Goal: Communication & Community: Answer question/provide support

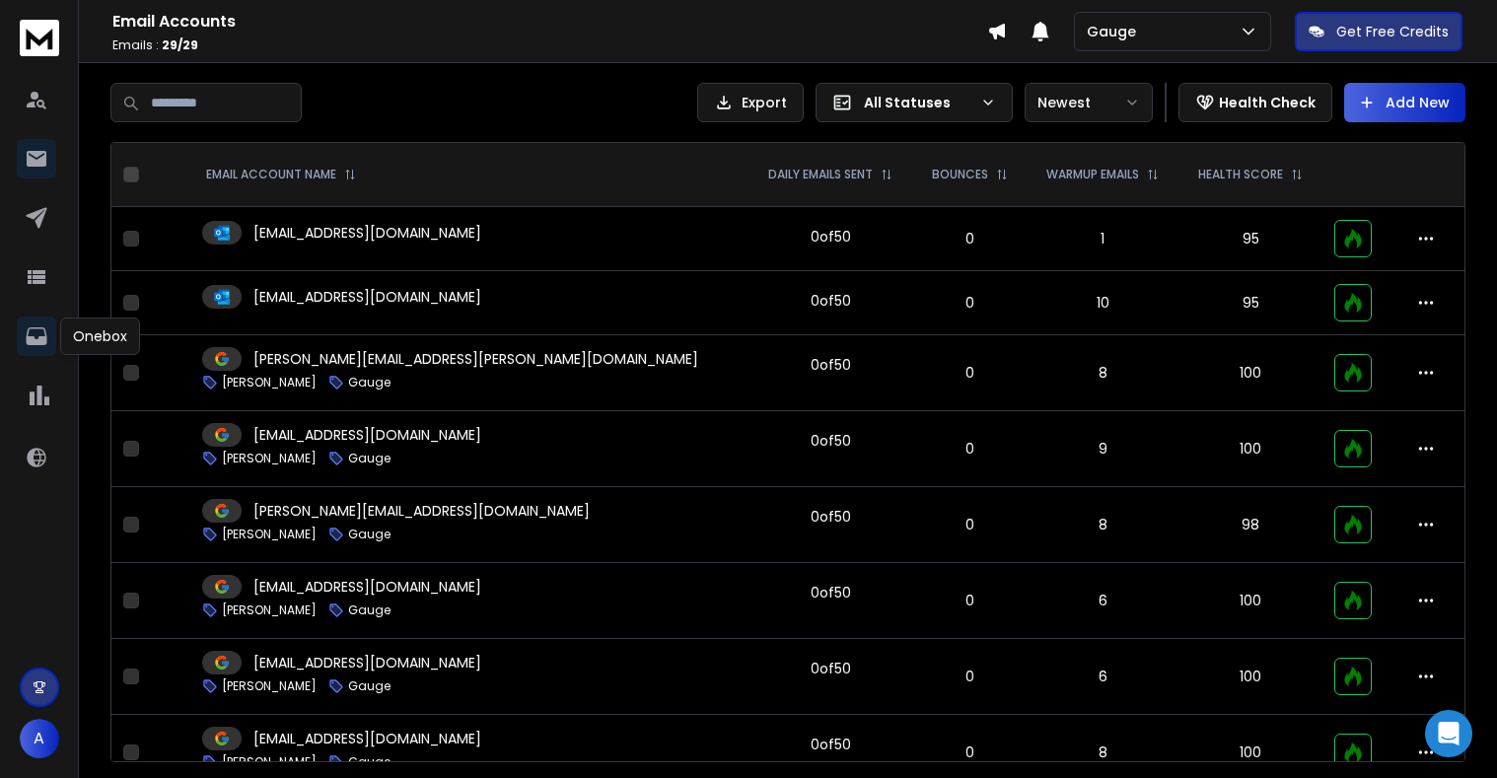
click at [48, 336] on link at bounding box center [36, 335] width 39 height 39
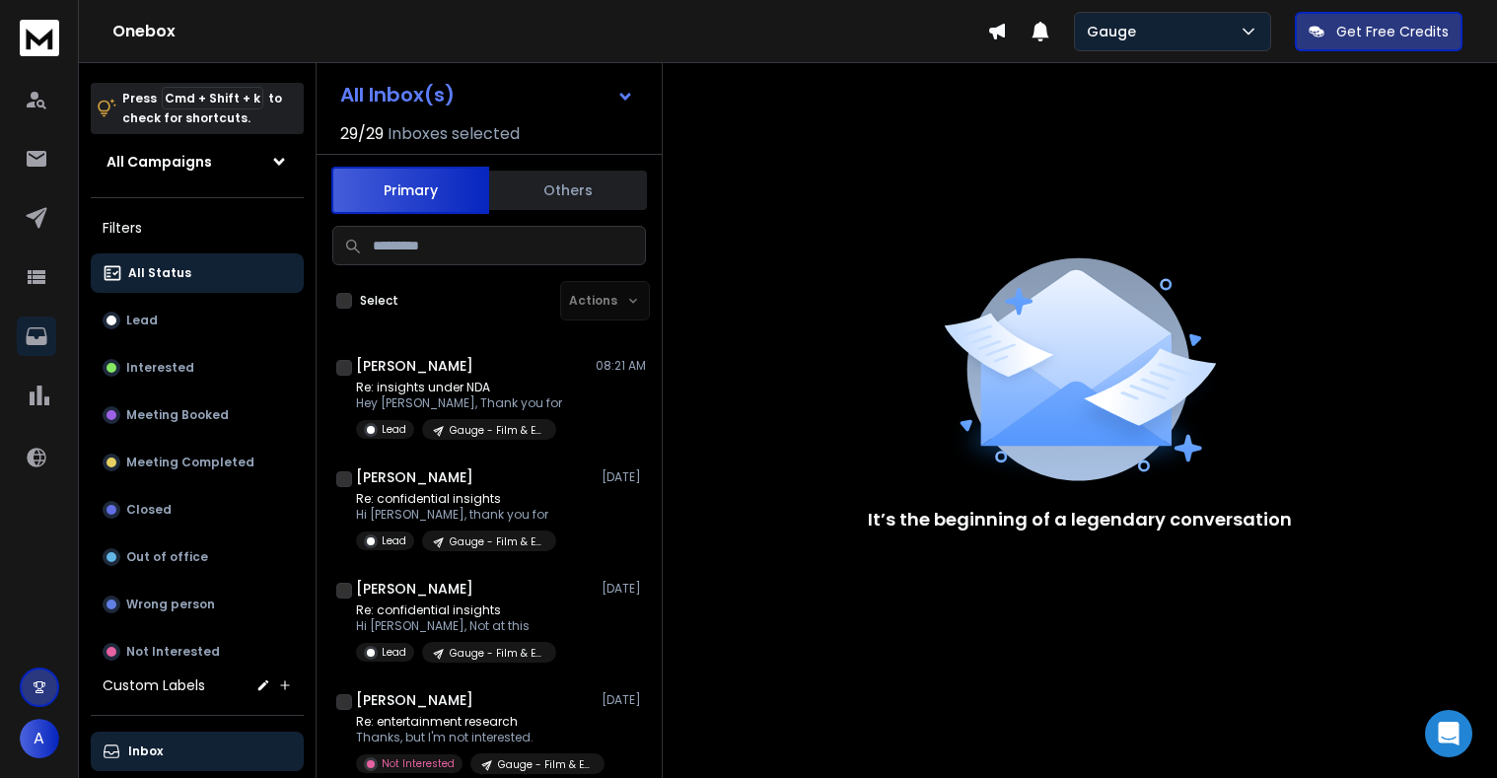
click at [1178, 35] on div "Gauge" at bounding box center [1172, 32] width 172 height 20
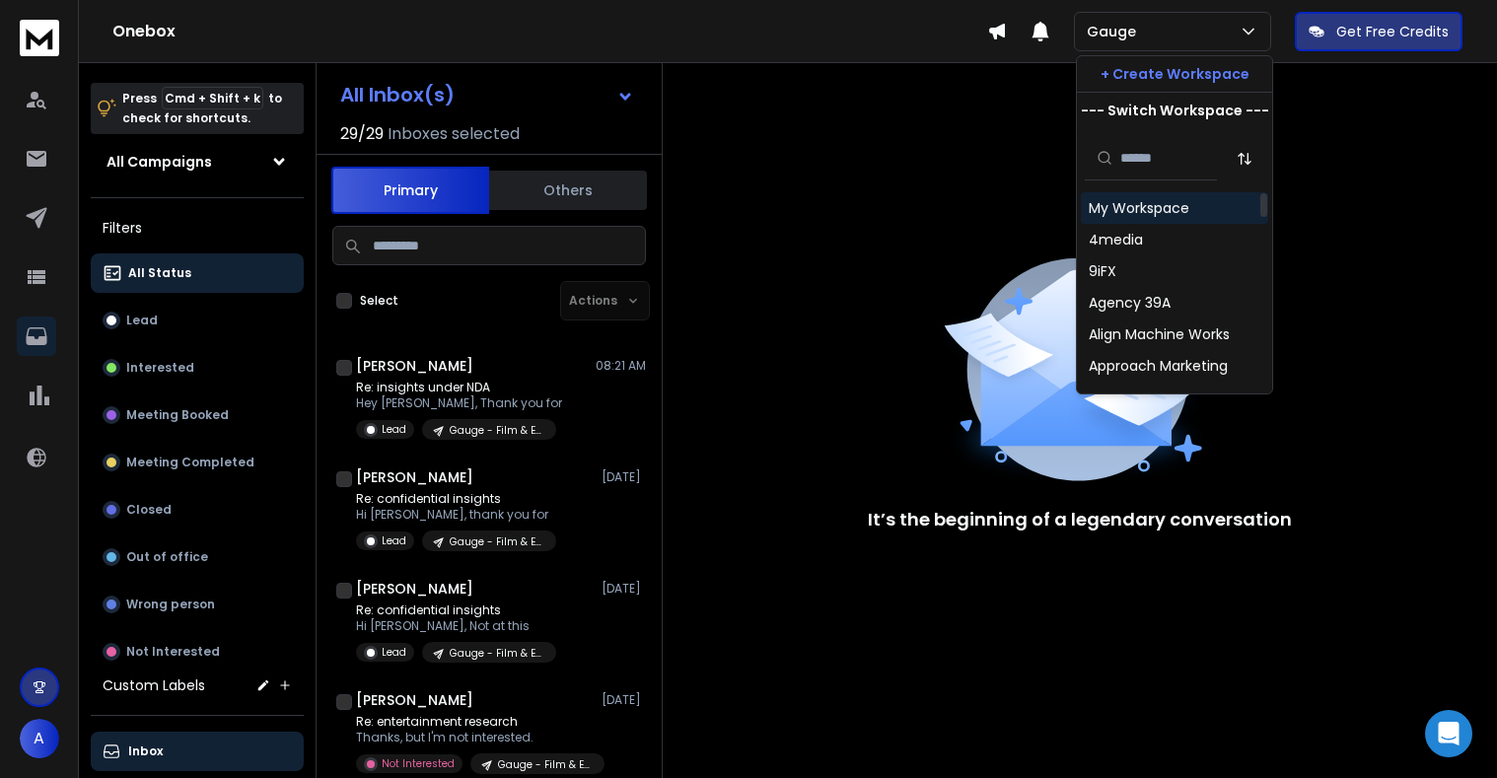
click at [1136, 209] on div "My Workspace" at bounding box center [1138, 208] width 101 height 20
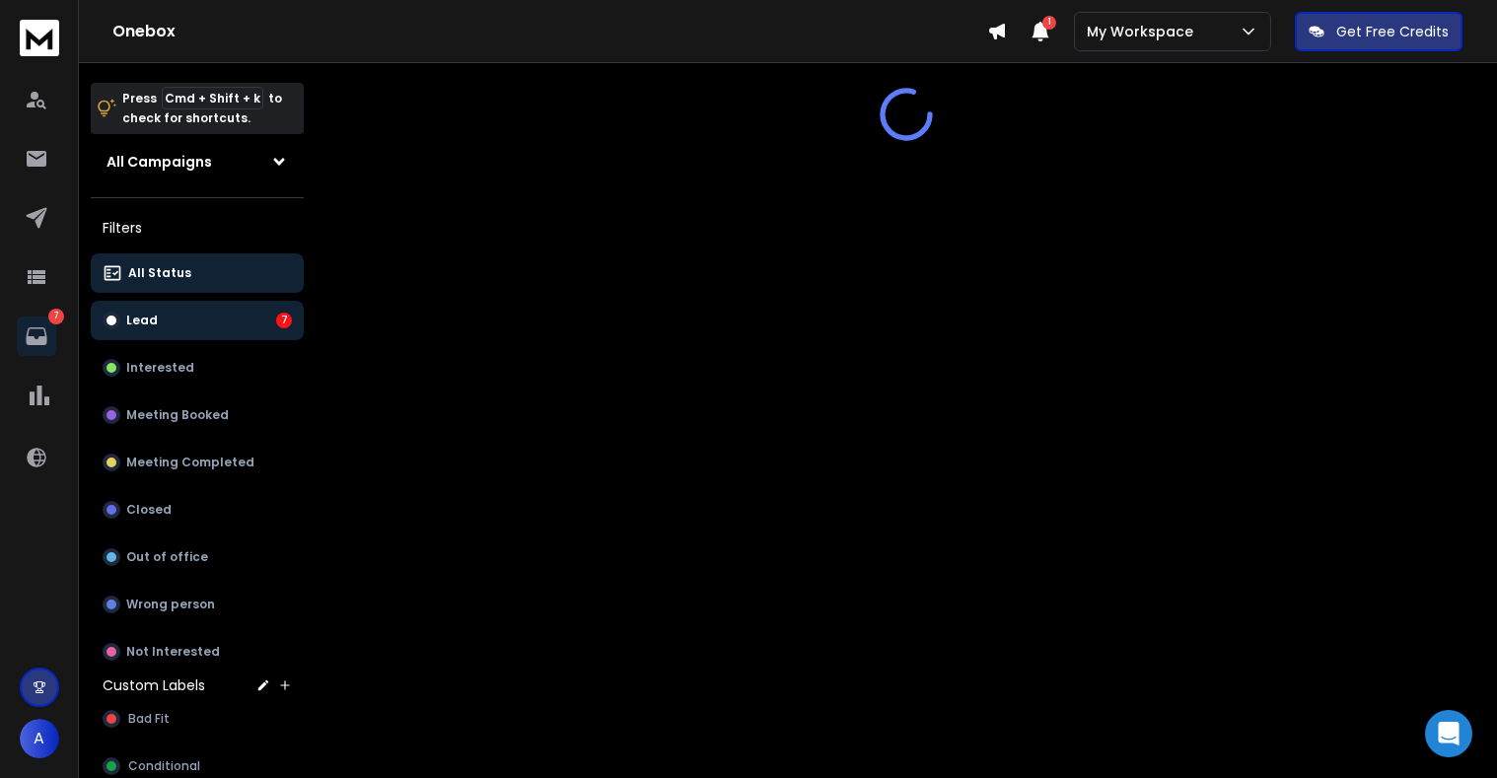
click at [206, 316] on button "Lead 7" at bounding box center [197, 320] width 213 height 39
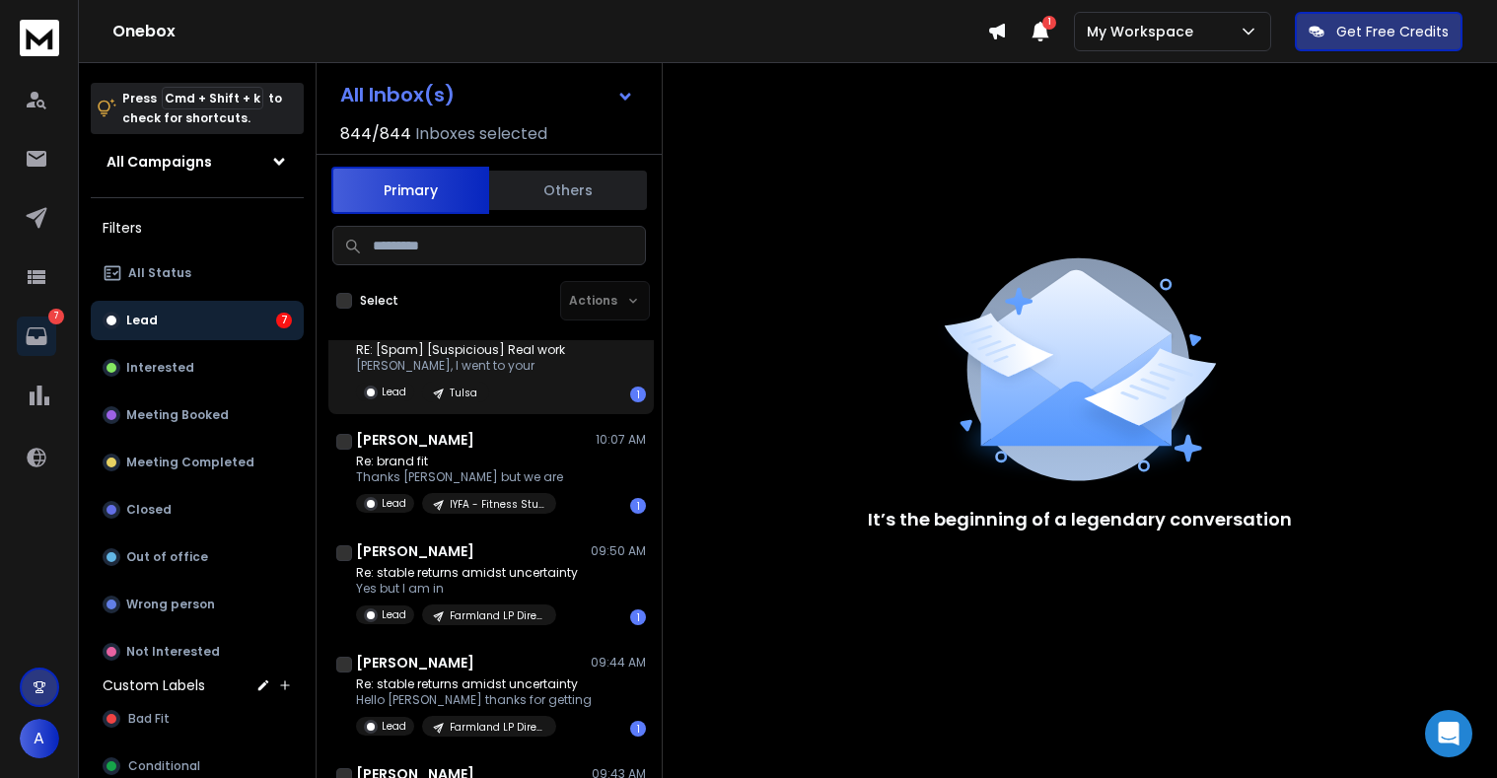
scroll to position [156, 0]
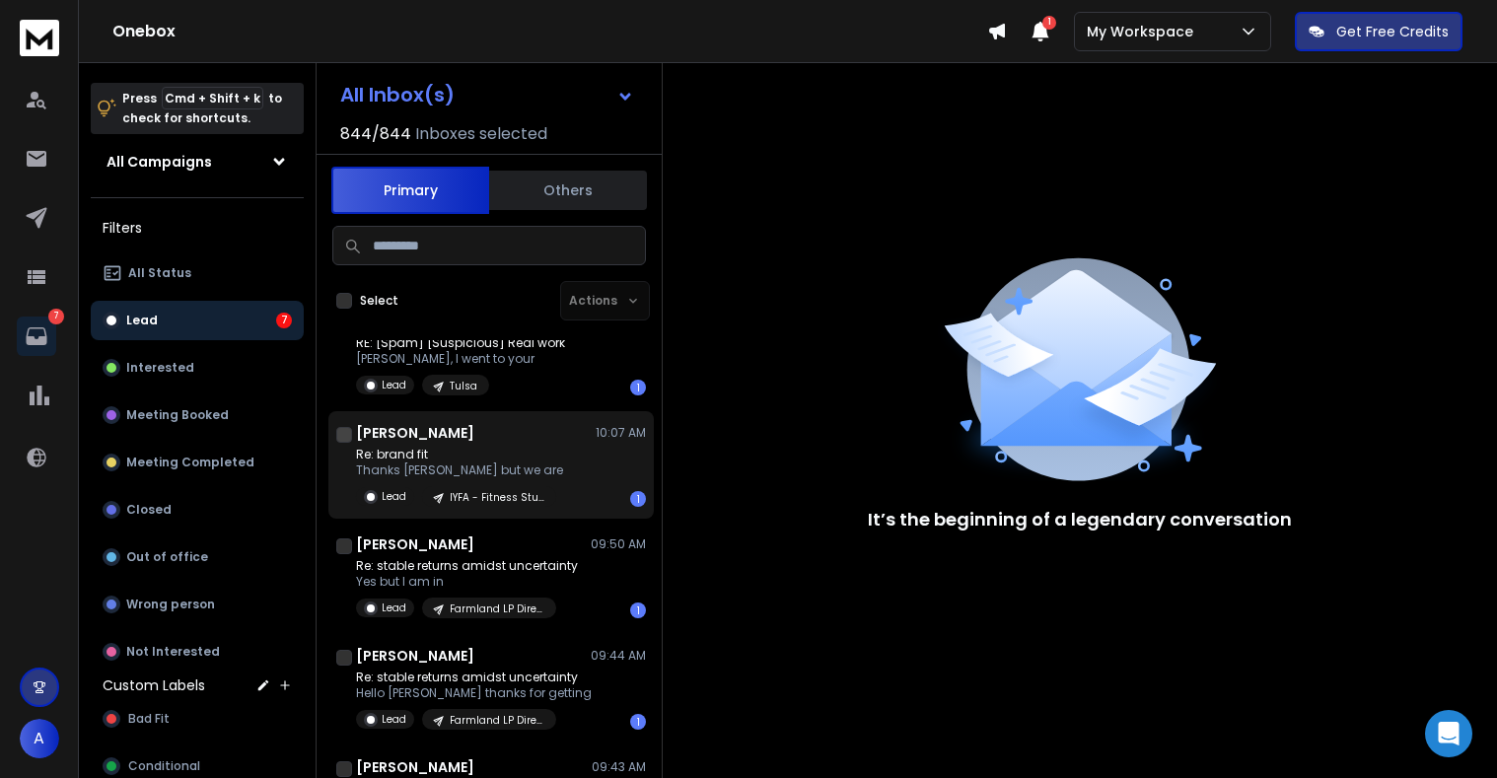
click at [538, 449] on p "Re: brand fit" at bounding box center [459, 455] width 207 height 16
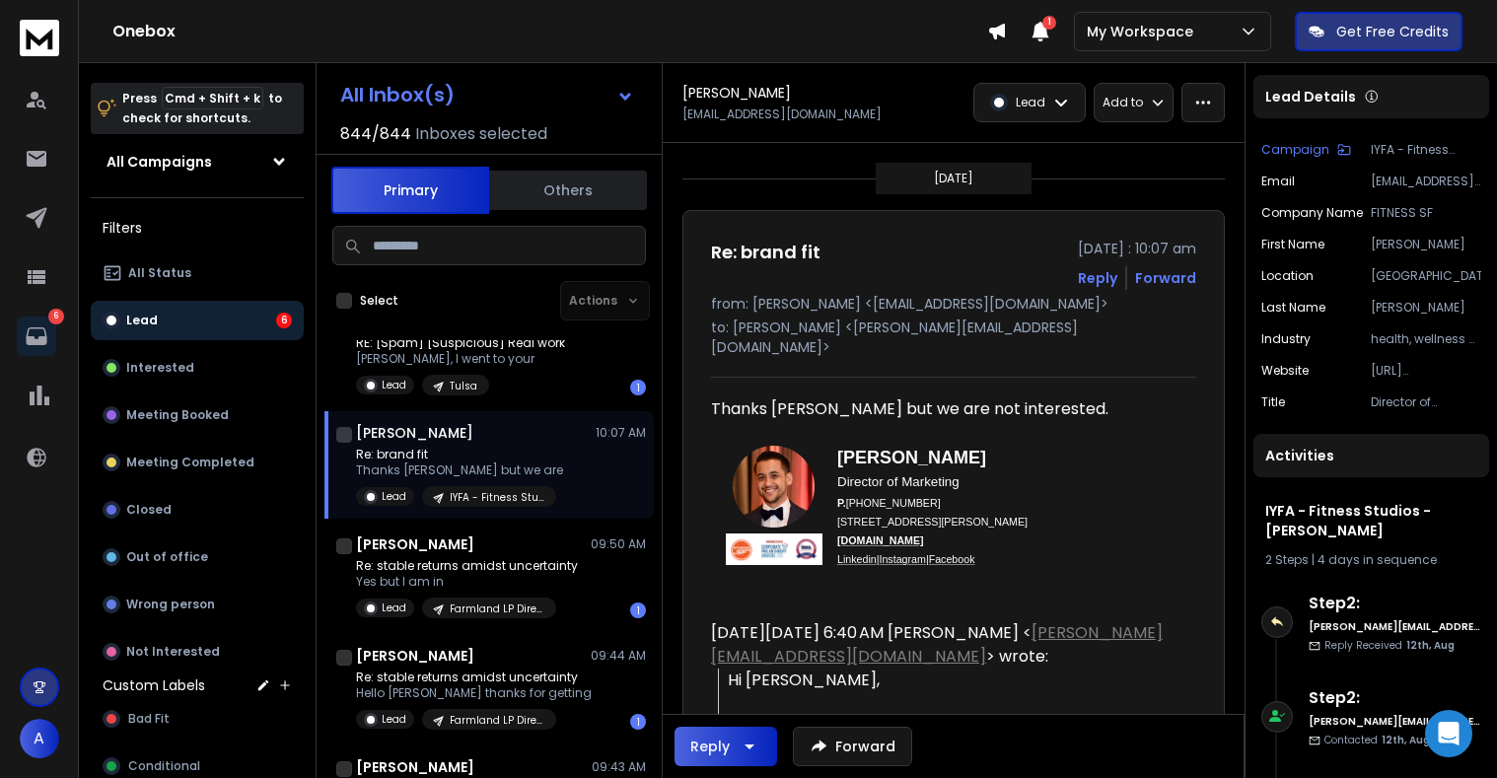
click at [1041, 114] on div "Lead" at bounding box center [1029, 102] width 110 height 37
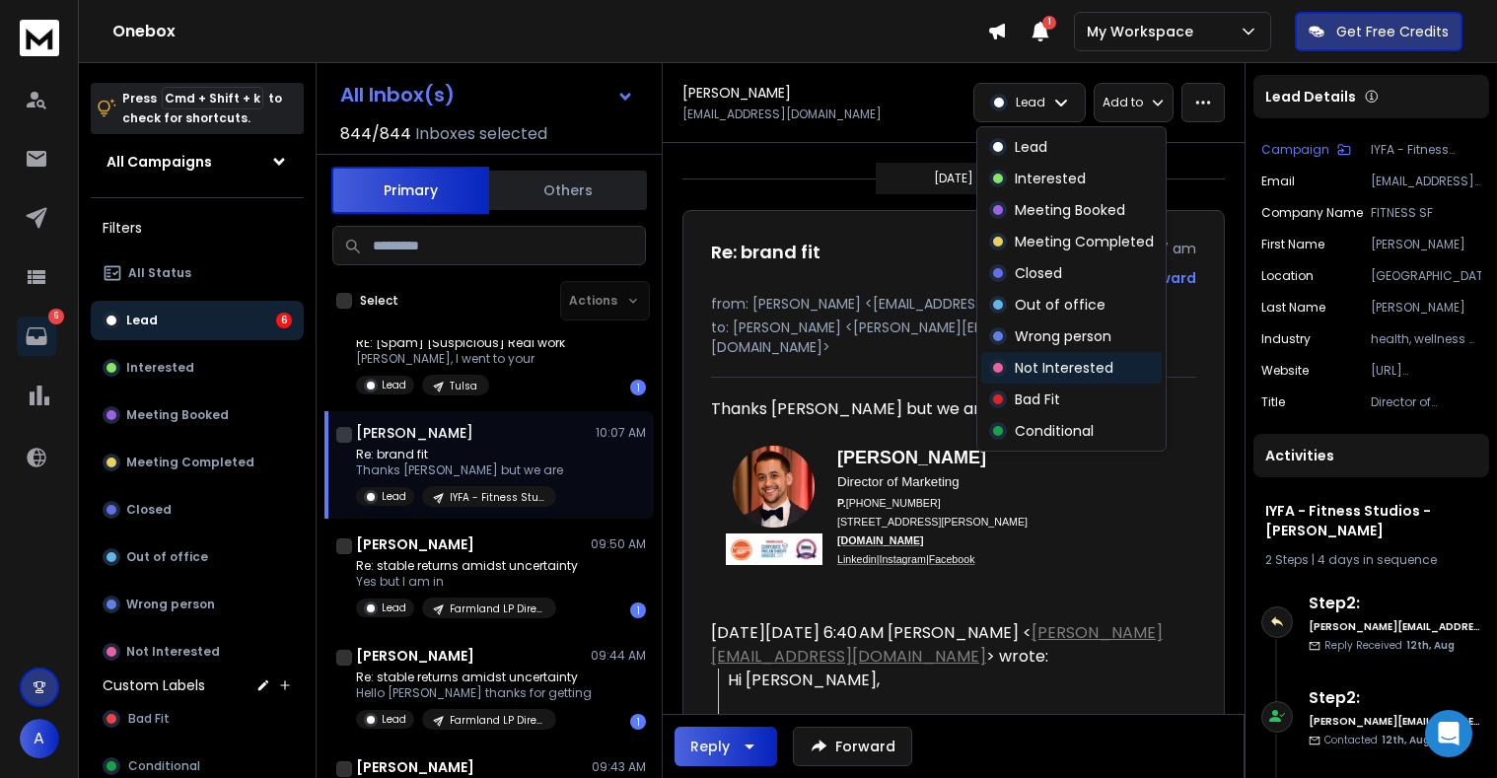
click at [1044, 373] on p "Not Interested" at bounding box center [1063, 368] width 99 height 20
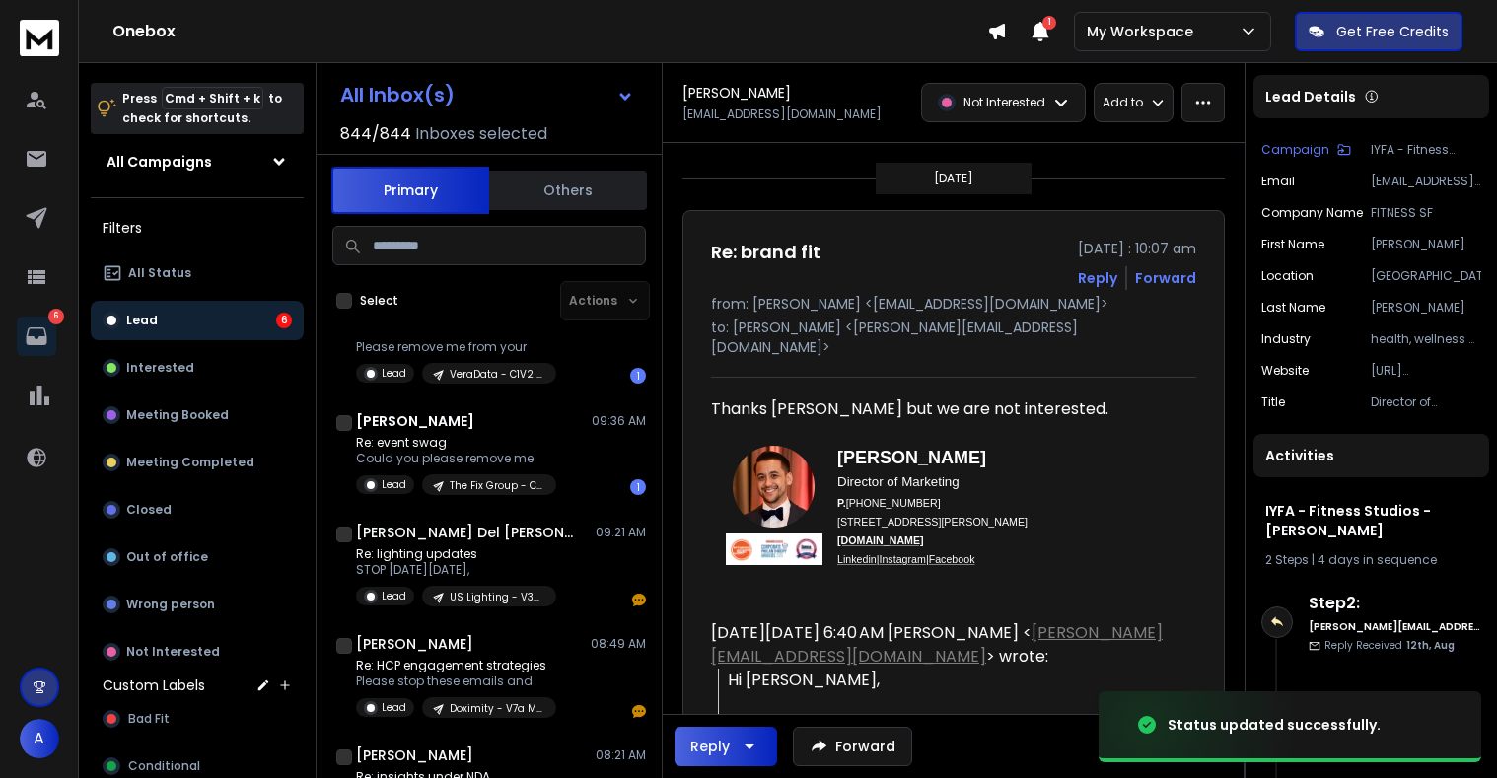
scroll to position [644, 0]
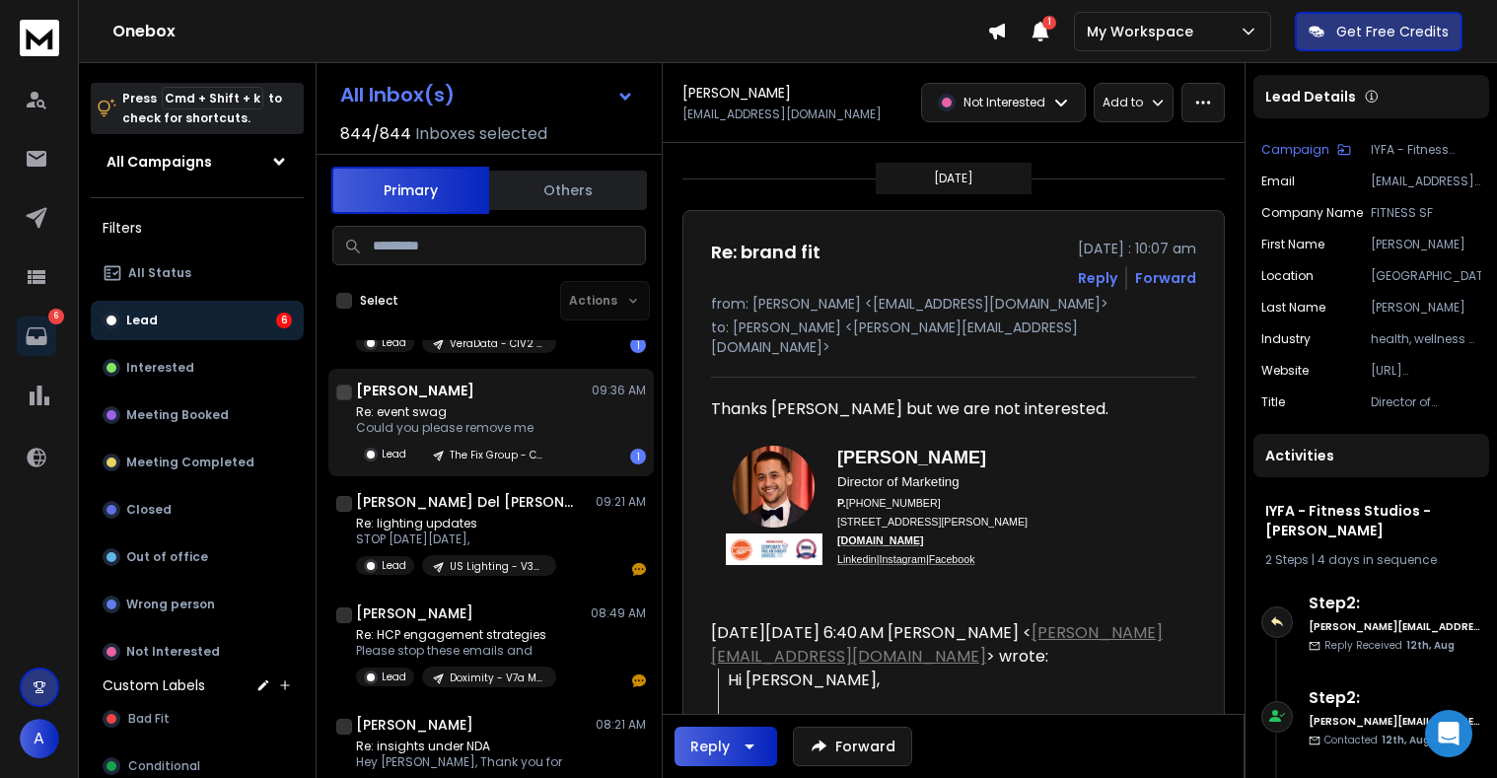
click at [554, 426] on p "Could you please remove me" at bounding box center [456, 428] width 200 height 16
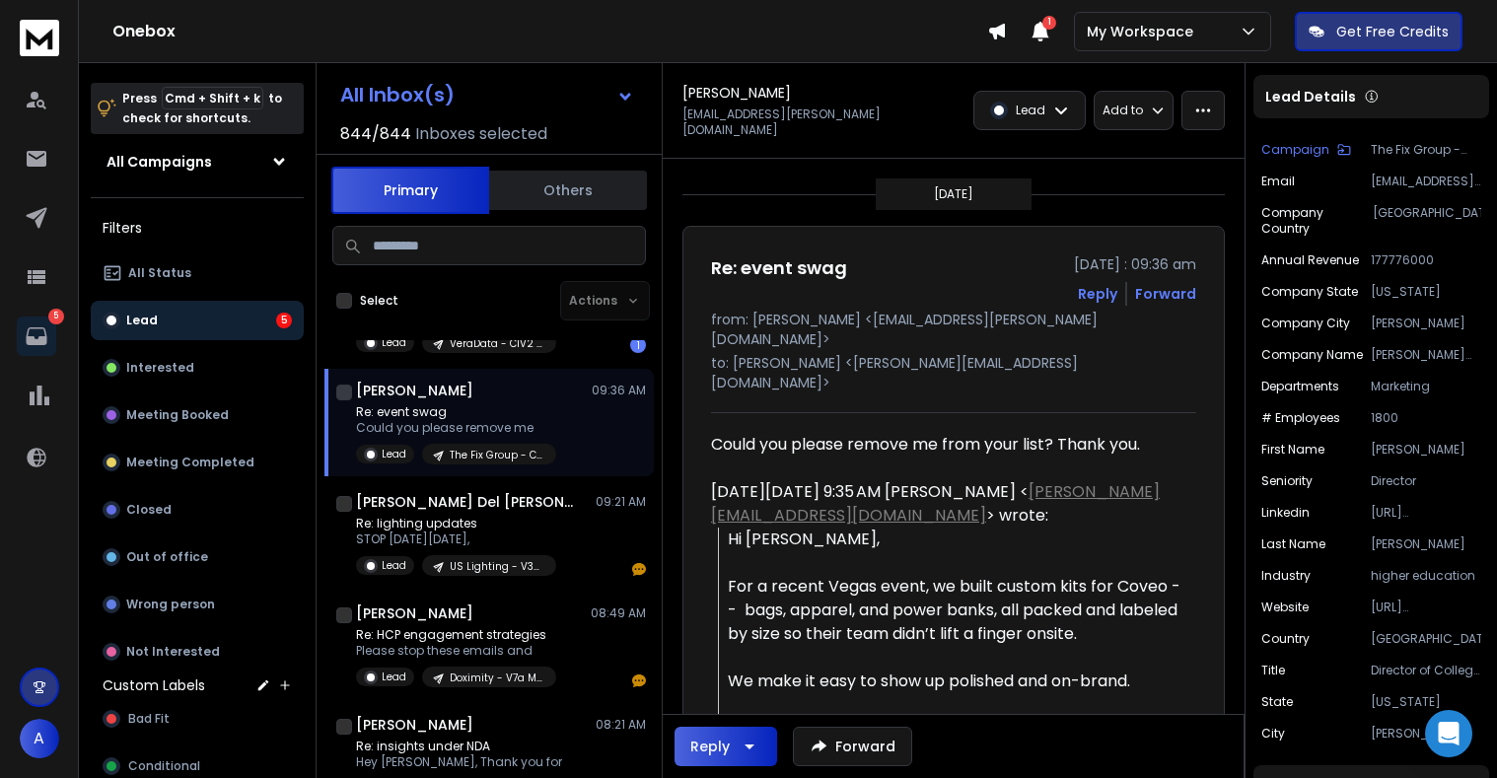
click at [1056, 103] on icon at bounding box center [1061, 111] width 16 height 16
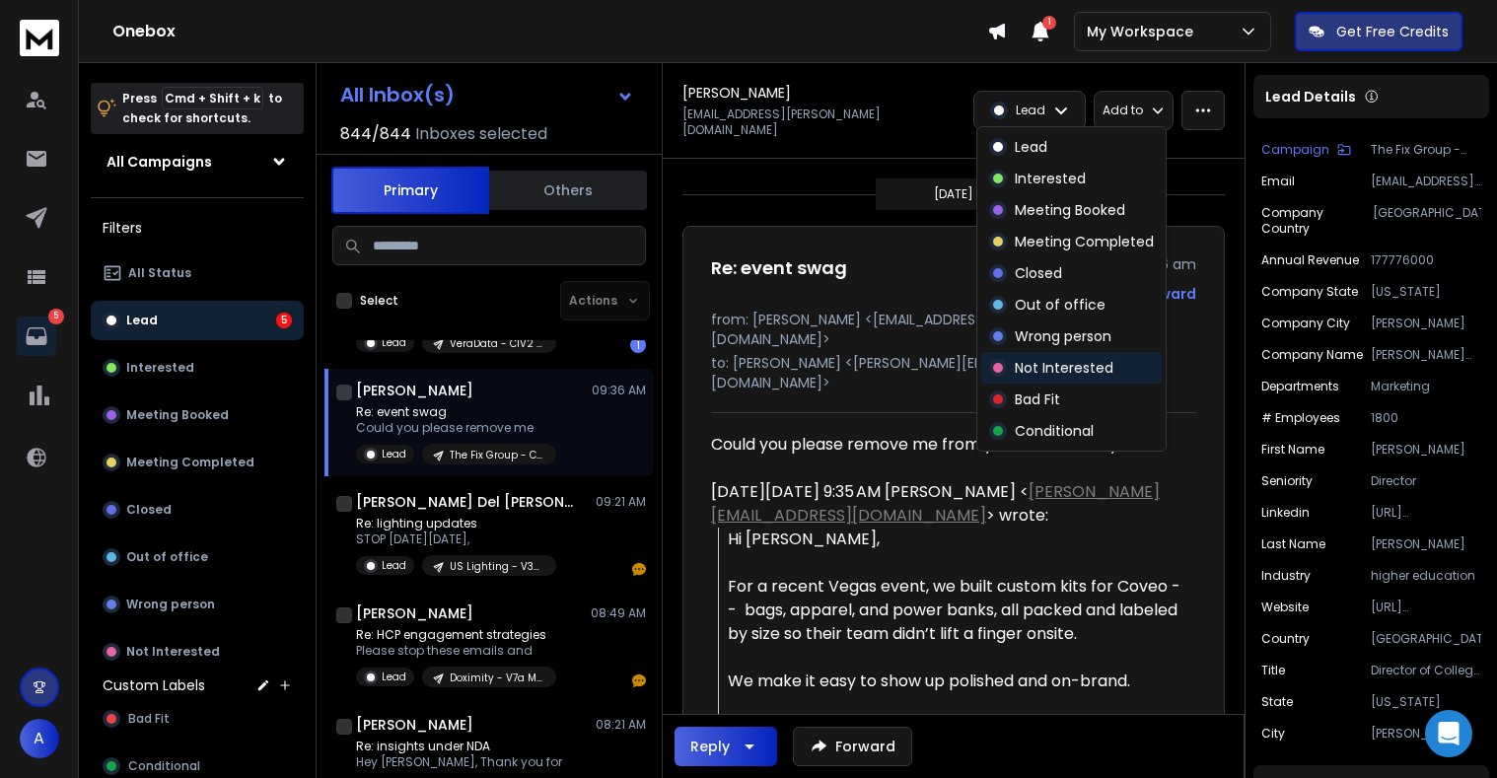
click at [1070, 371] on p "Not Interested" at bounding box center [1063, 368] width 99 height 20
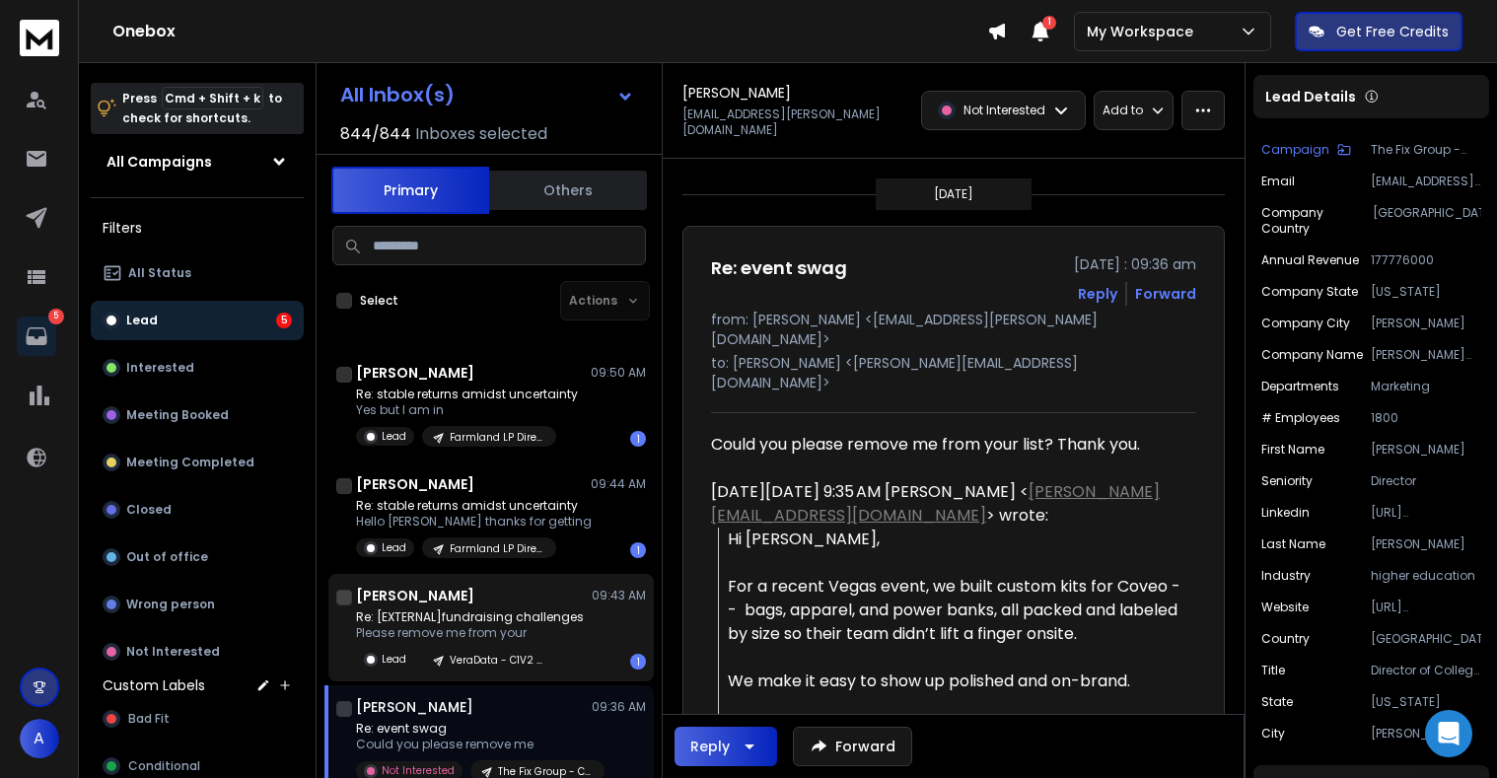
scroll to position [319, 0]
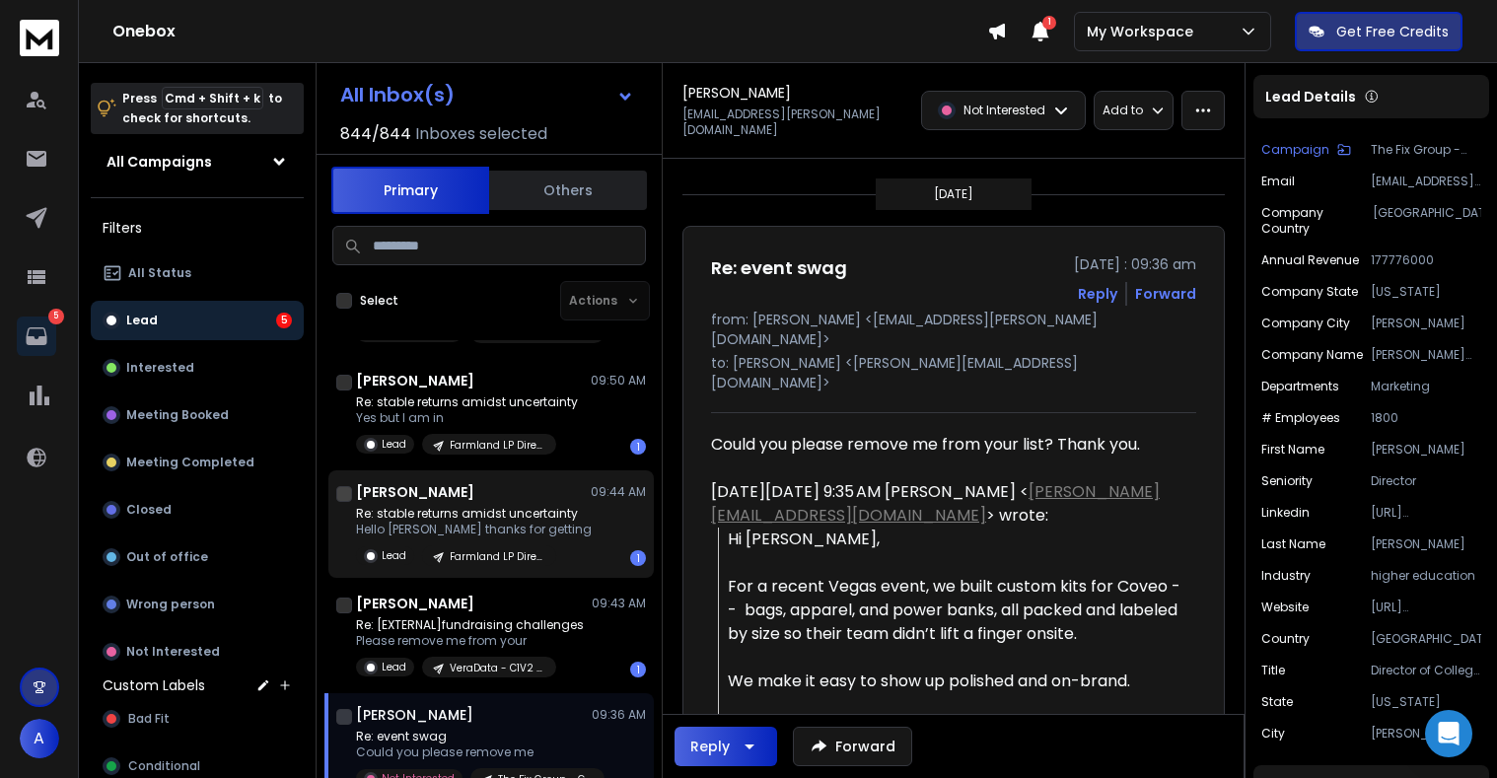
click at [521, 519] on p "Re: stable returns amidst uncertainty" at bounding box center [474, 514] width 236 height 16
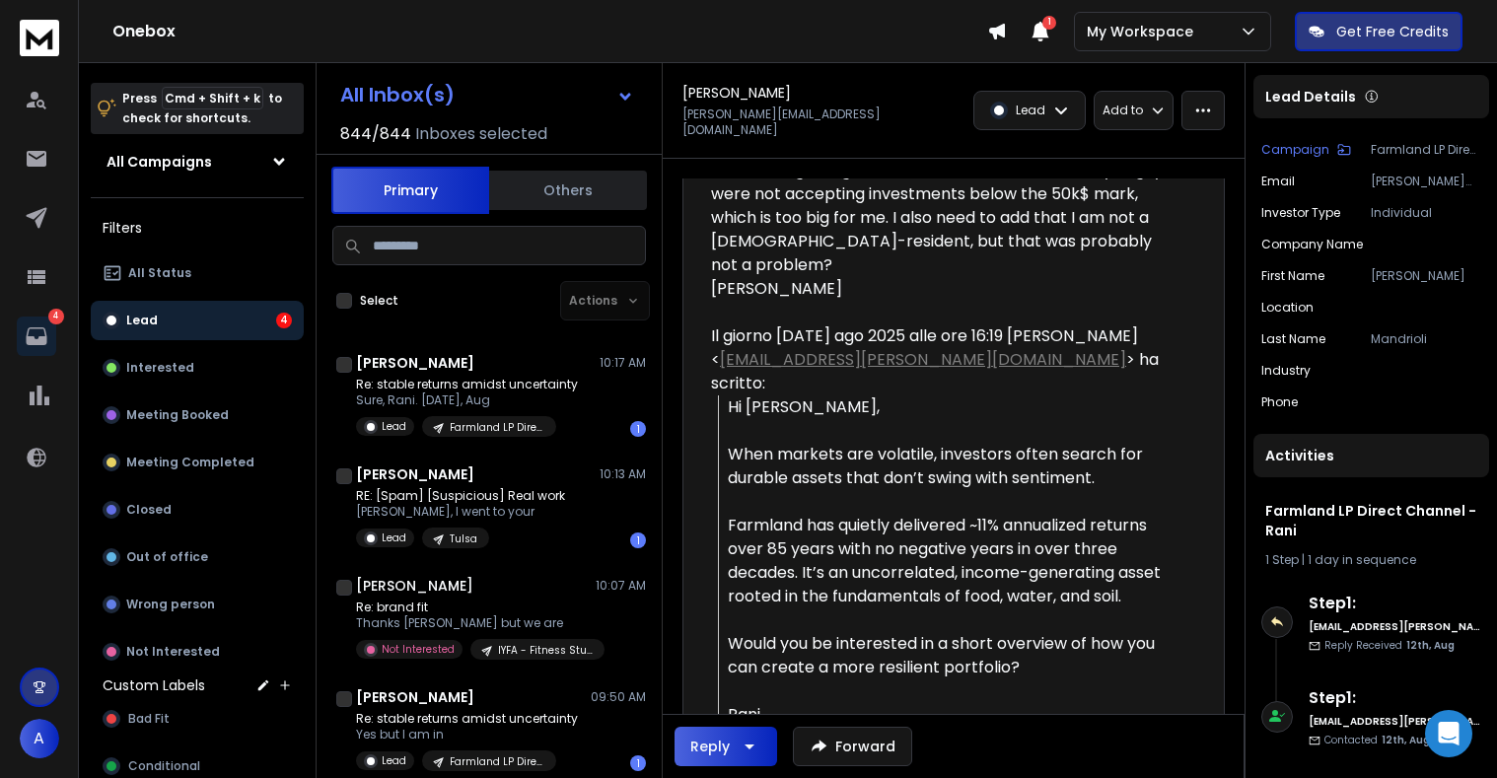
scroll to position [0, 0]
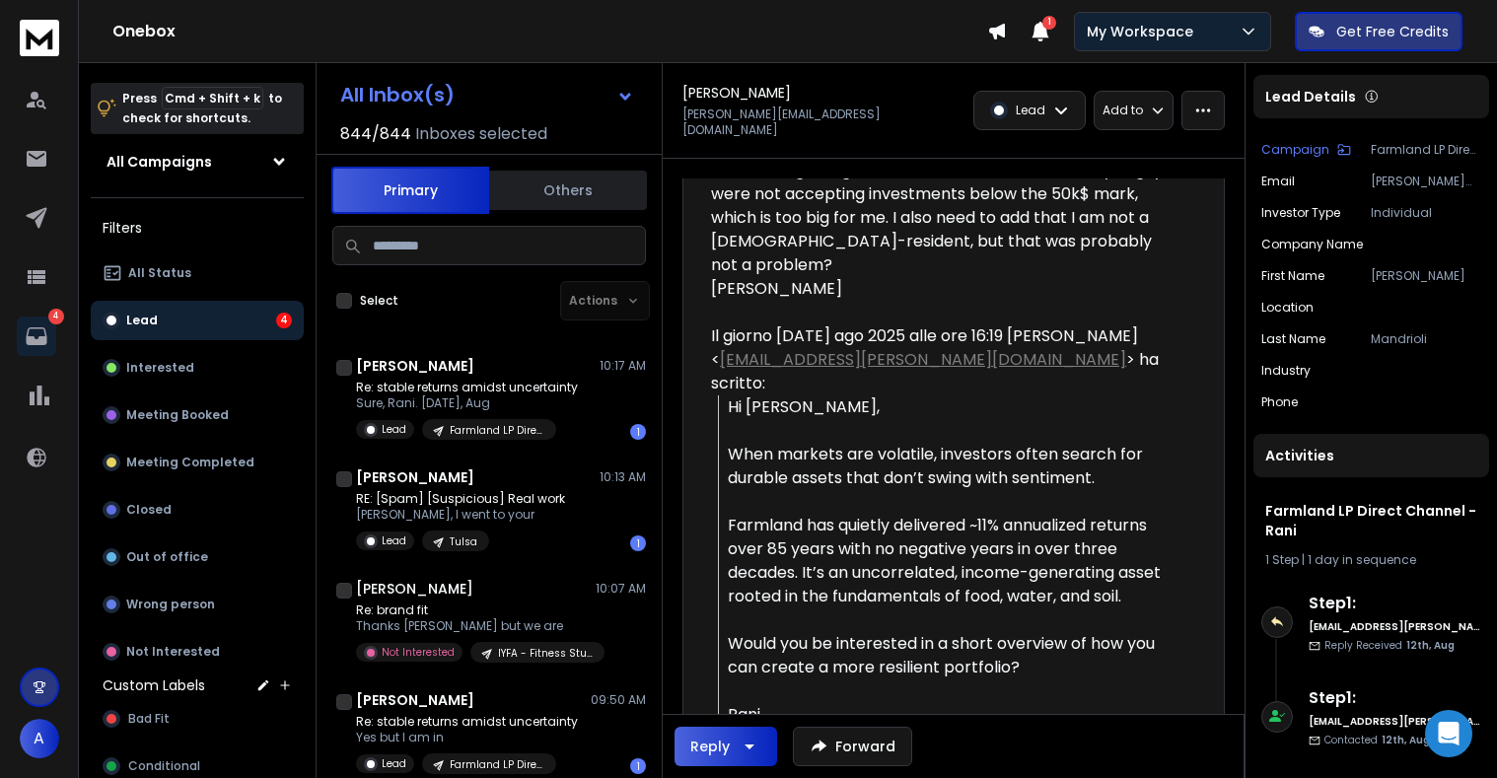
click at [1218, 41] on button "My Workspace" at bounding box center [1172, 31] width 197 height 39
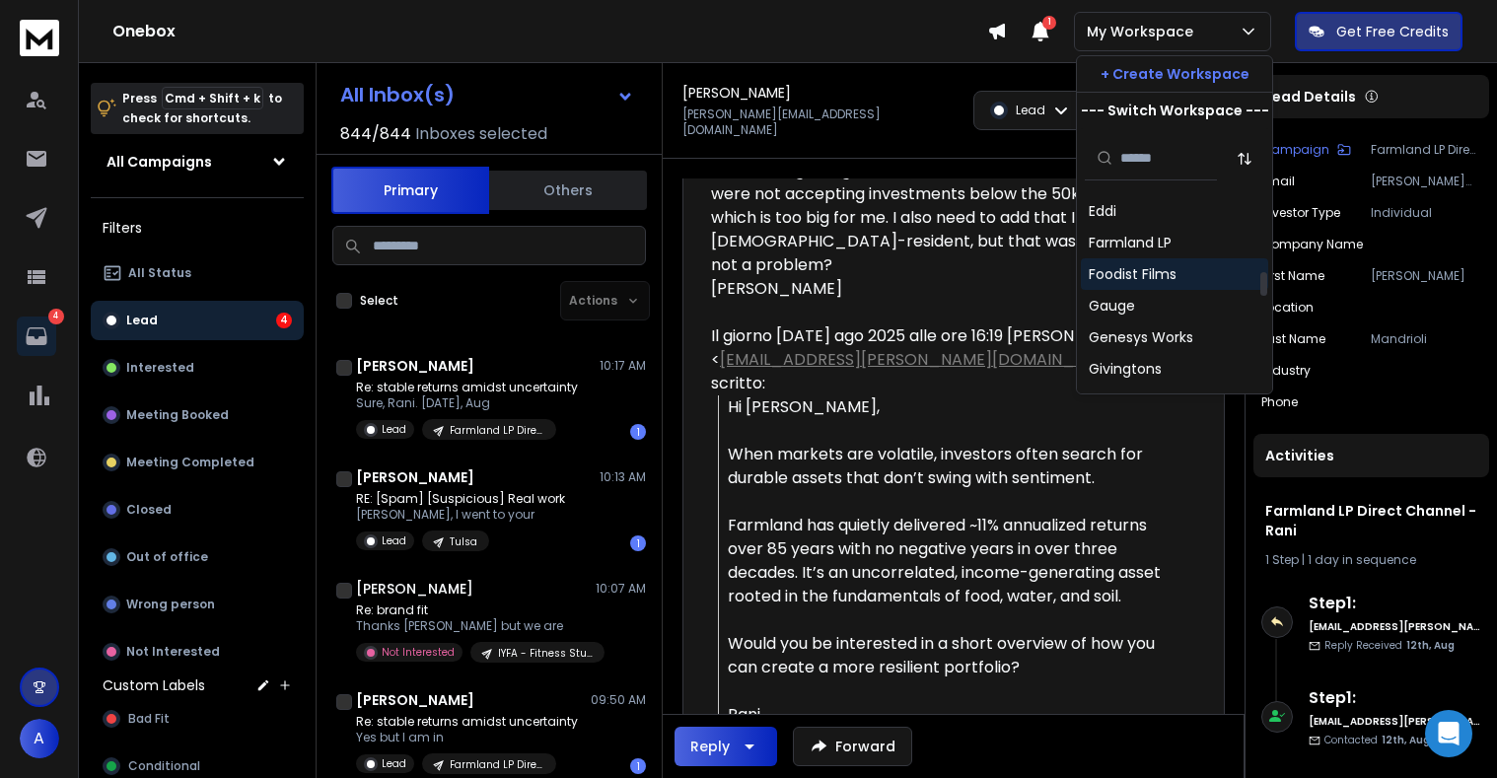
scroll to position [653, 0]
click at [1121, 236] on div "Farmland LP" at bounding box center [1129, 246] width 83 height 20
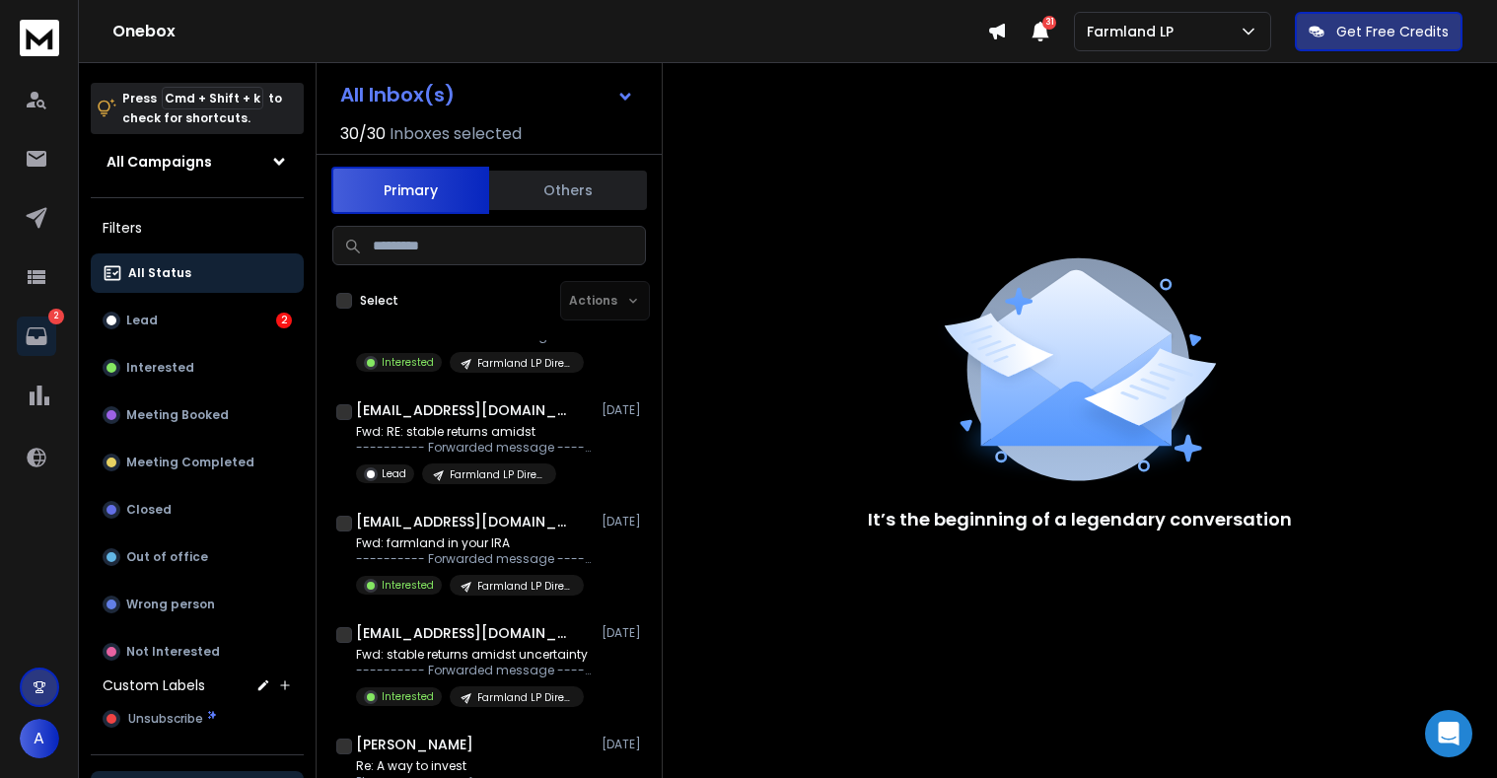
scroll to position [741, 0]
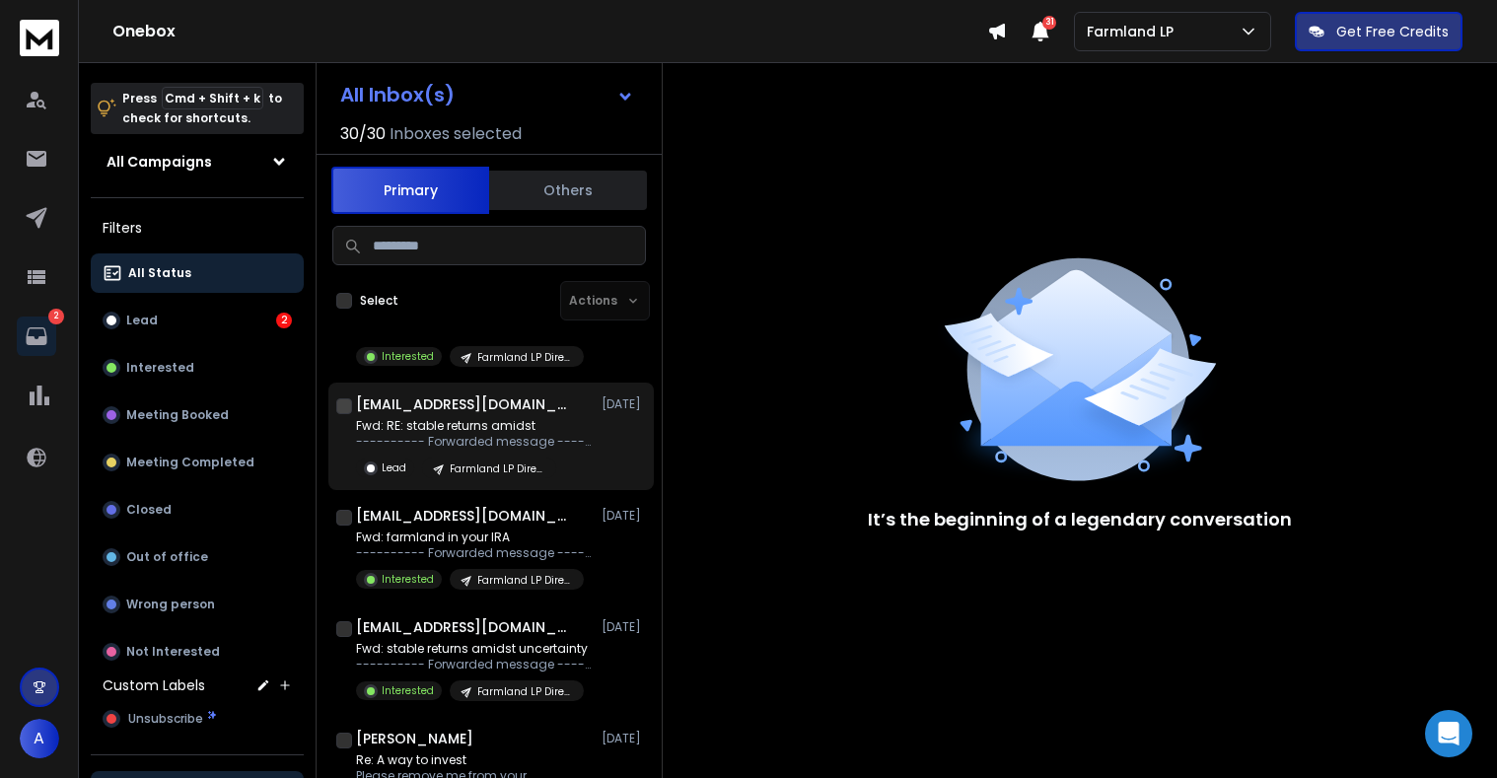
click at [568, 428] on p "Fwd: RE: stable returns amidst" at bounding box center [474, 426] width 237 height 16
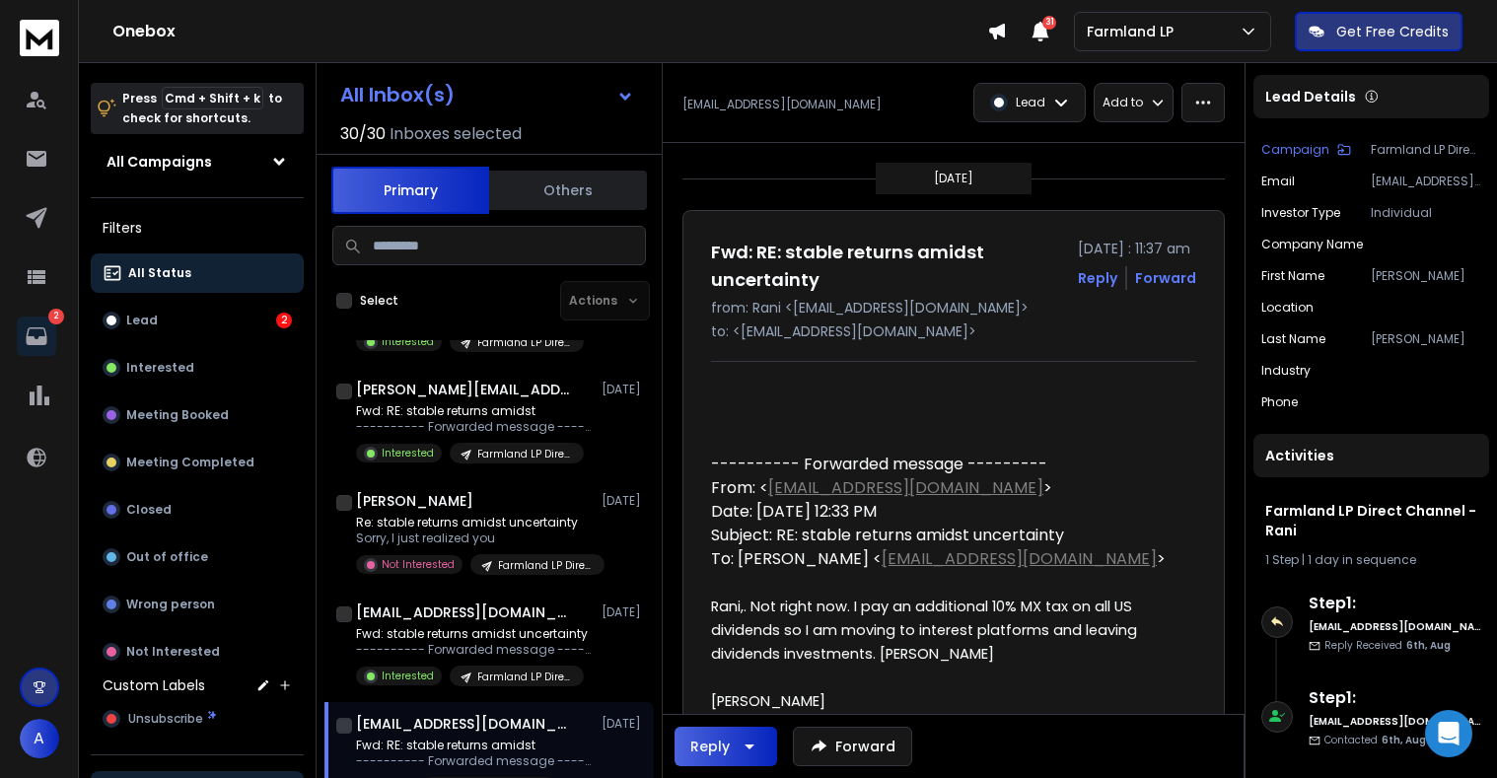
scroll to position [0, 0]
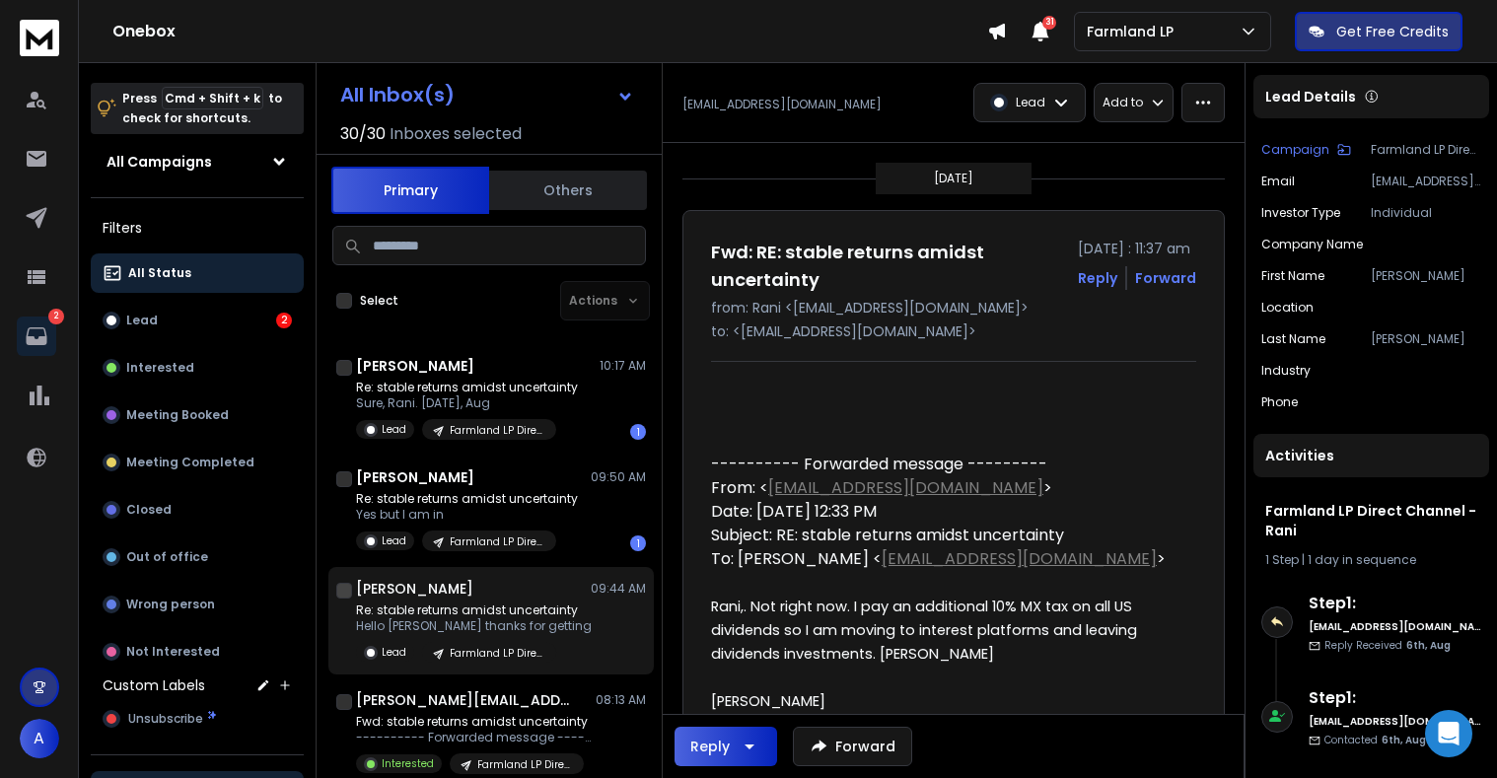
click at [556, 619] on p "Hello Rani thanks for getting" at bounding box center [474, 626] width 236 height 16
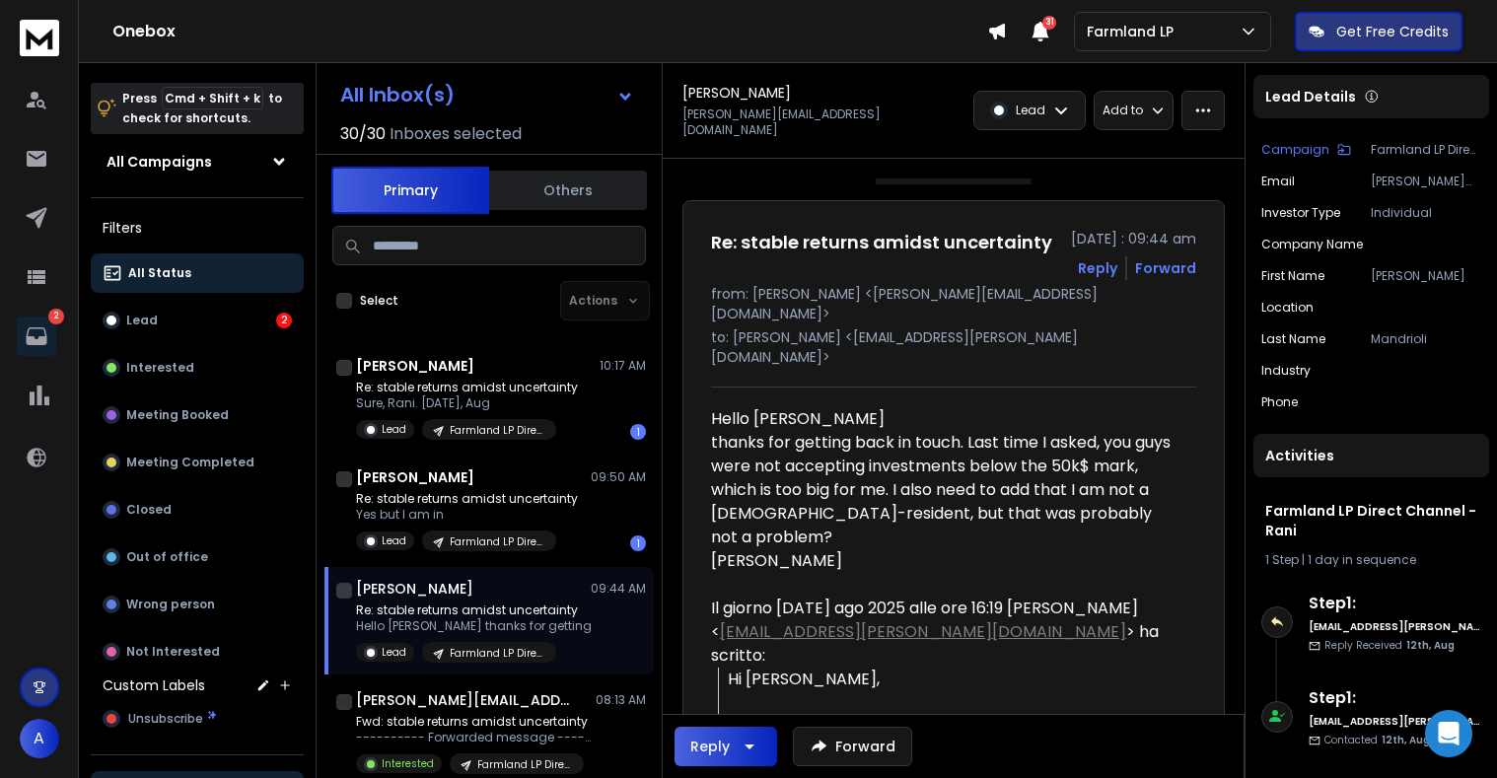
scroll to position [2, 0]
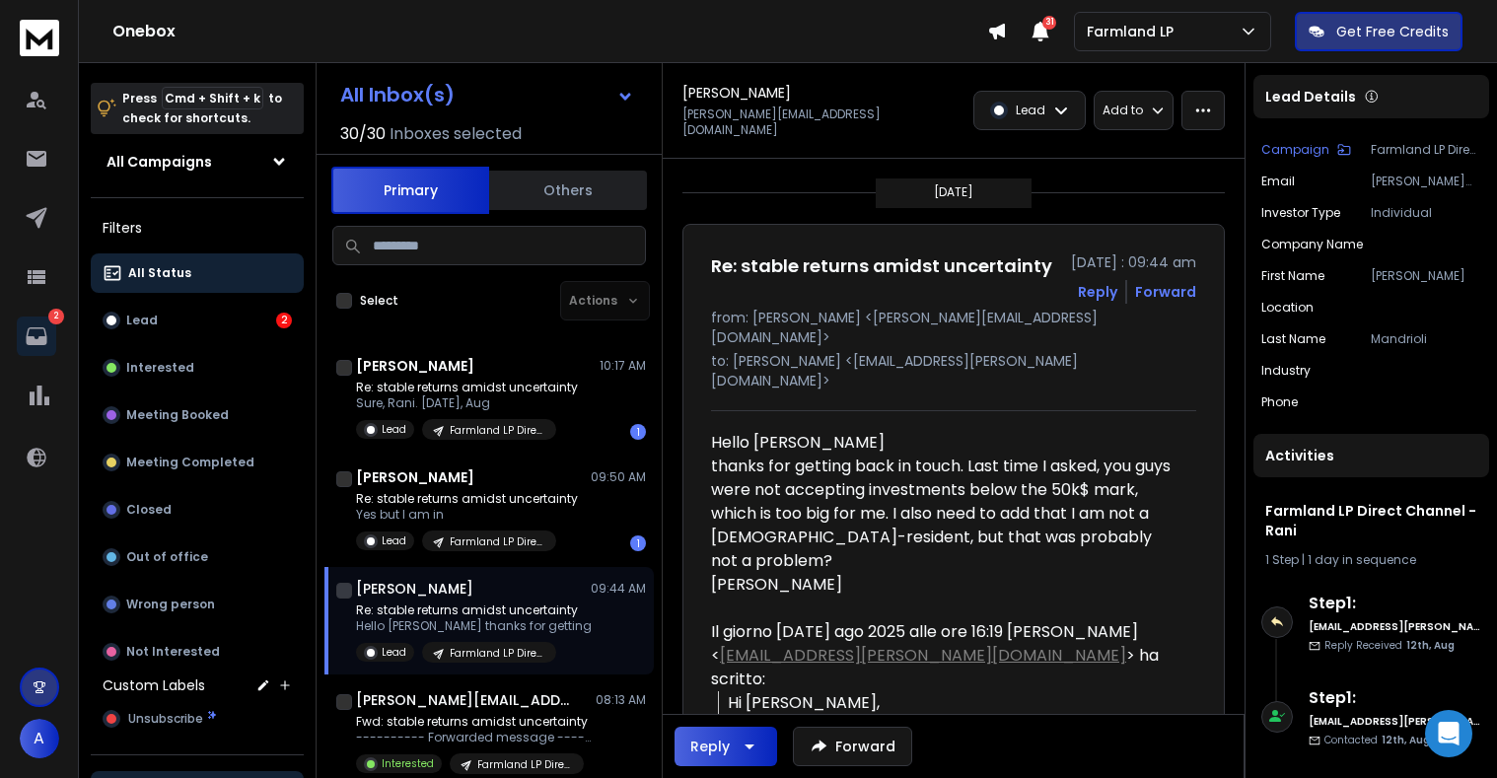
click at [1177, 282] on div "Forward" at bounding box center [1165, 292] width 61 height 20
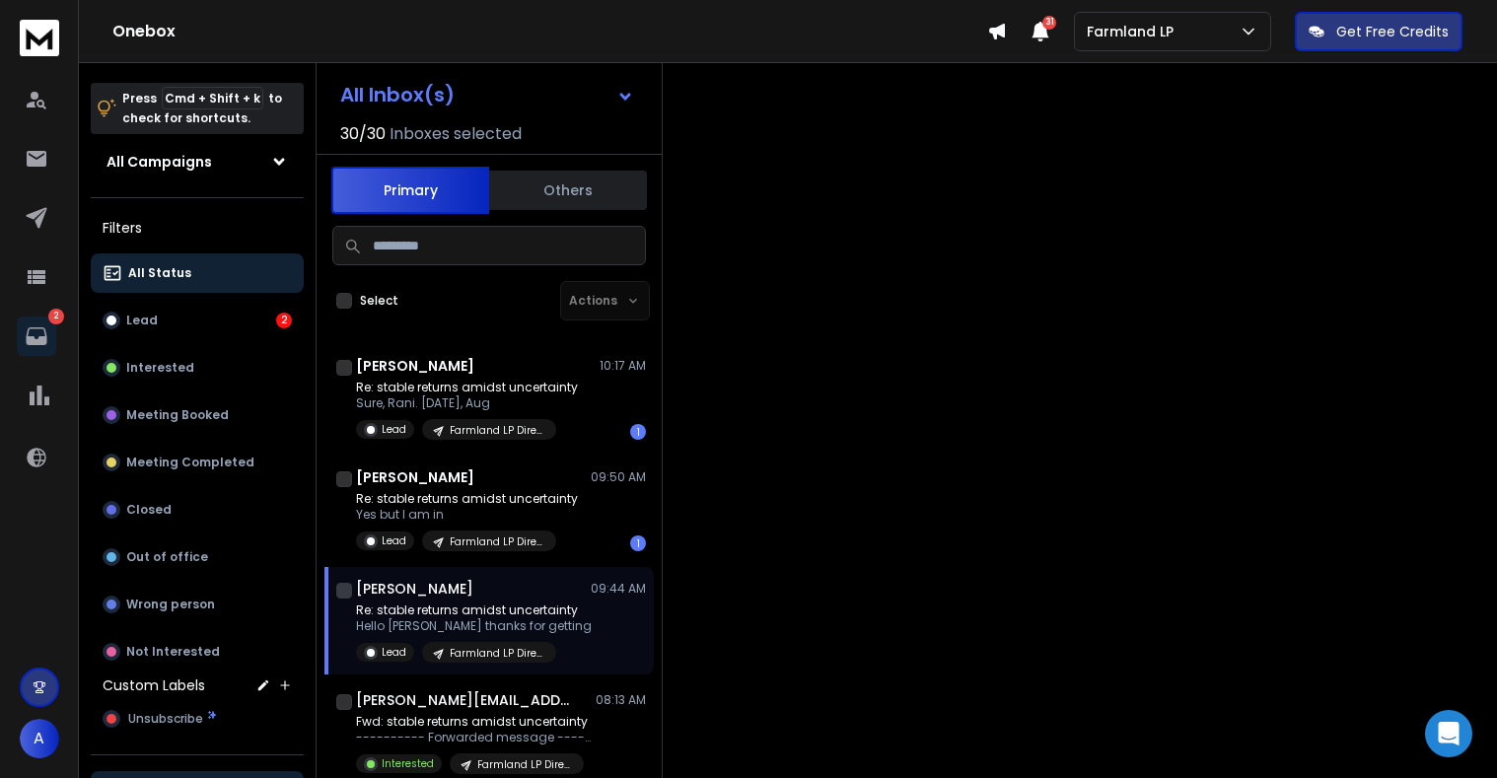
scroll to position [0, 0]
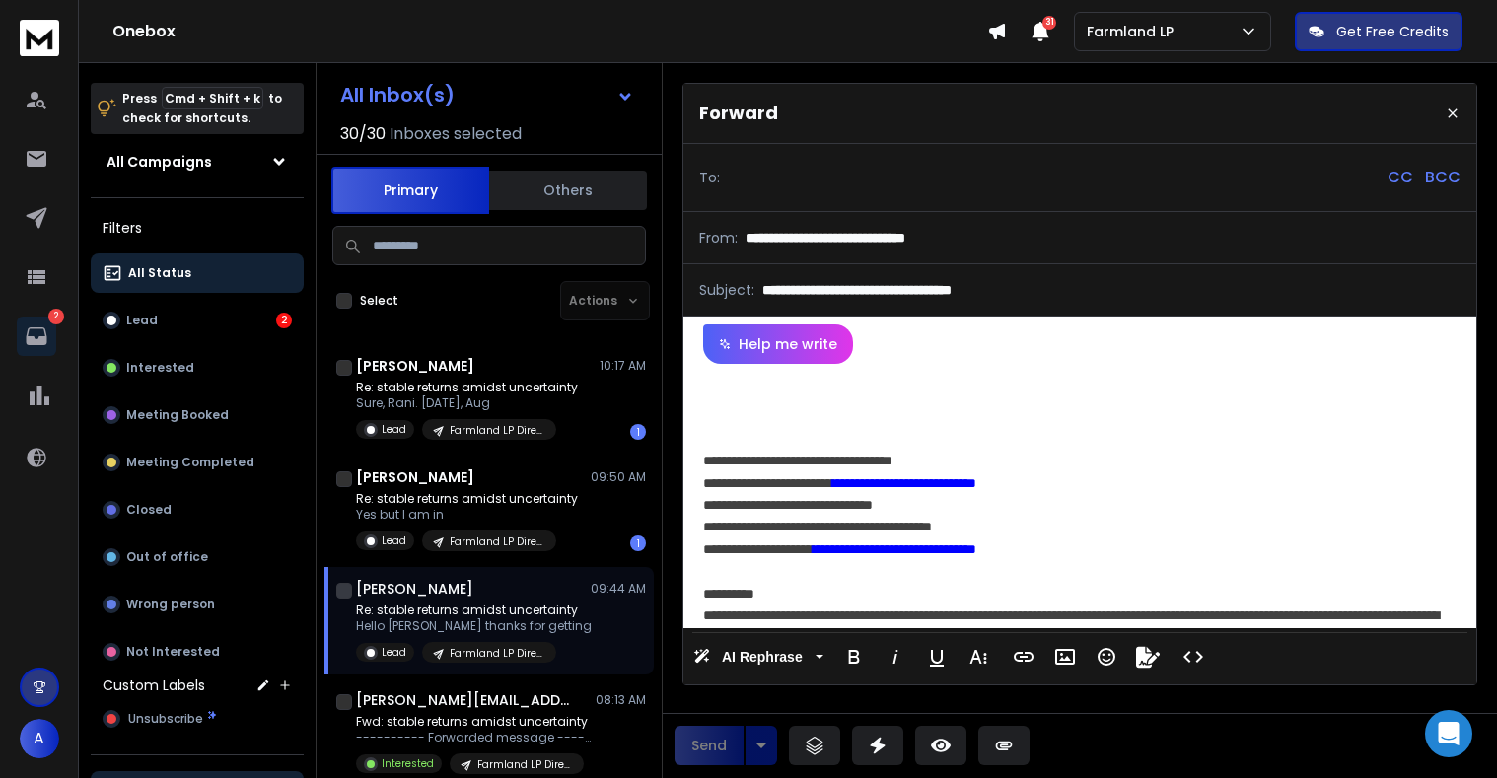
click at [913, 176] on div at bounding box center [1054, 177] width 652 height 35
click at [908, 192] on div at bounding box center [1054, 177] width 652 height 35
click at [852, 177] on input at bounding box center [797, 177] width 138 height 35
type input "**********"
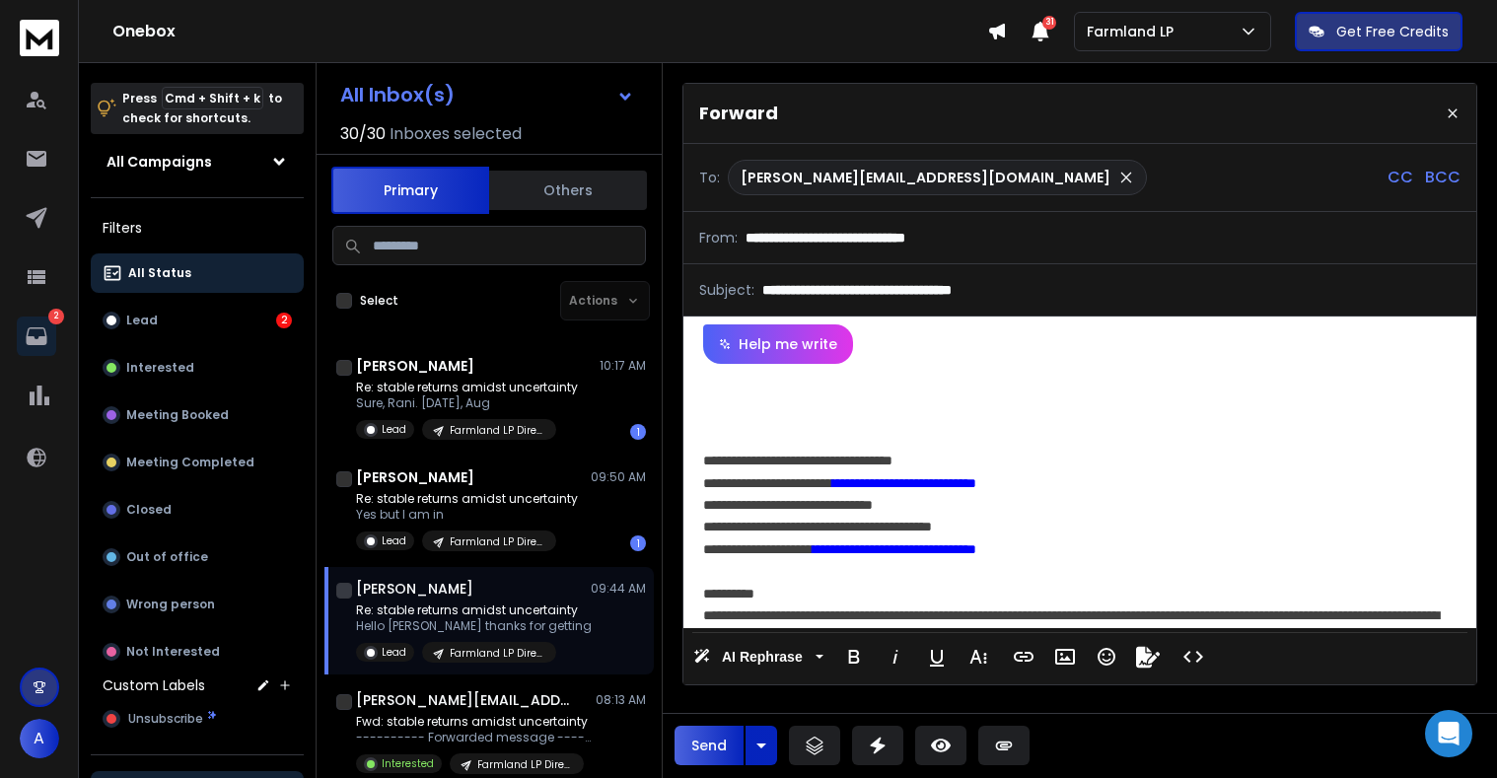
click at [1387, 181] on p "CC" at bounding box center [1400, 178] width 26 height 24
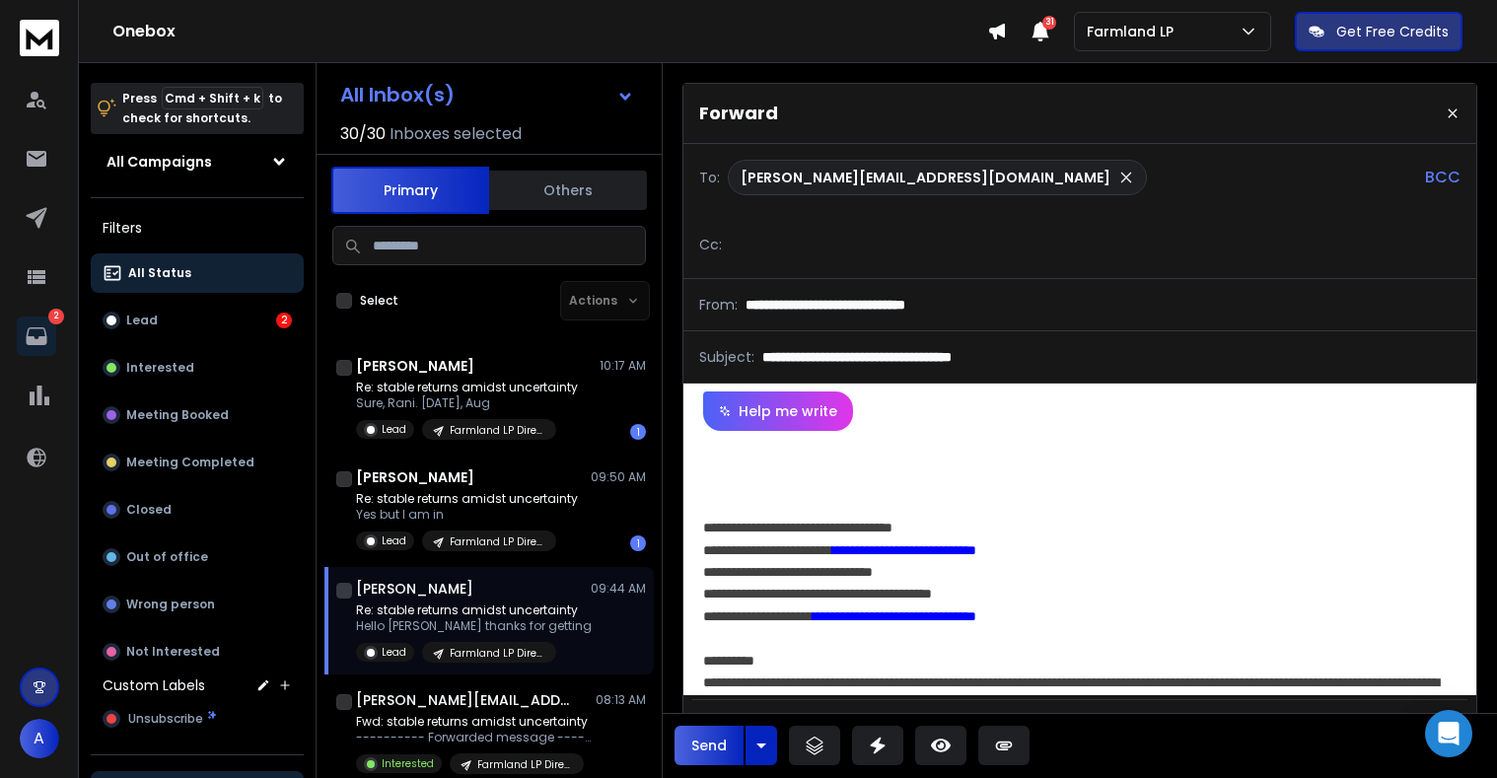
click at [700, 750] on button "Send" at bounding box center [708, 745] width 69 height 39
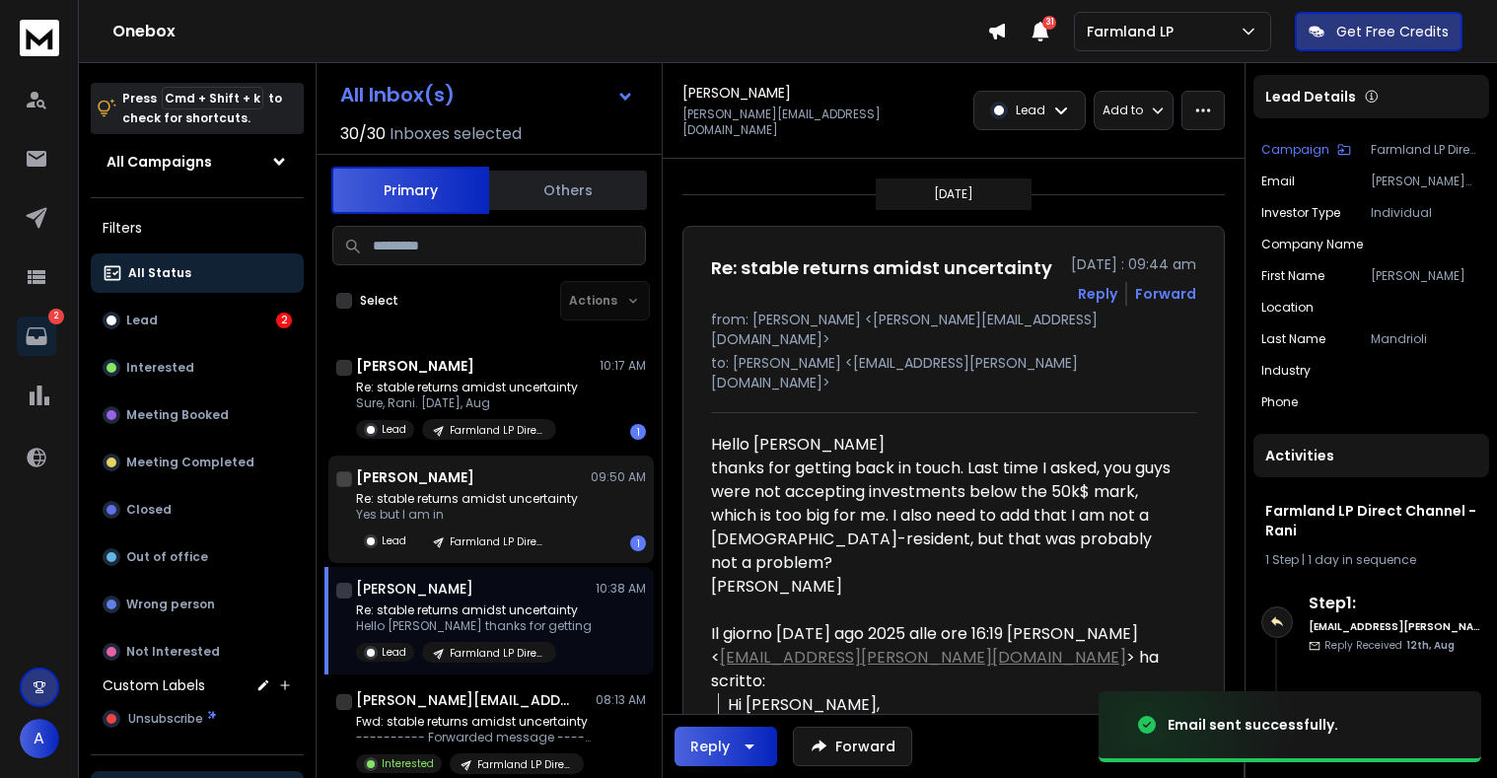
click at [520, 497] on p "Re: stable returns amidst uncertainty" at bounding box center [467, 499] width 222 height 16
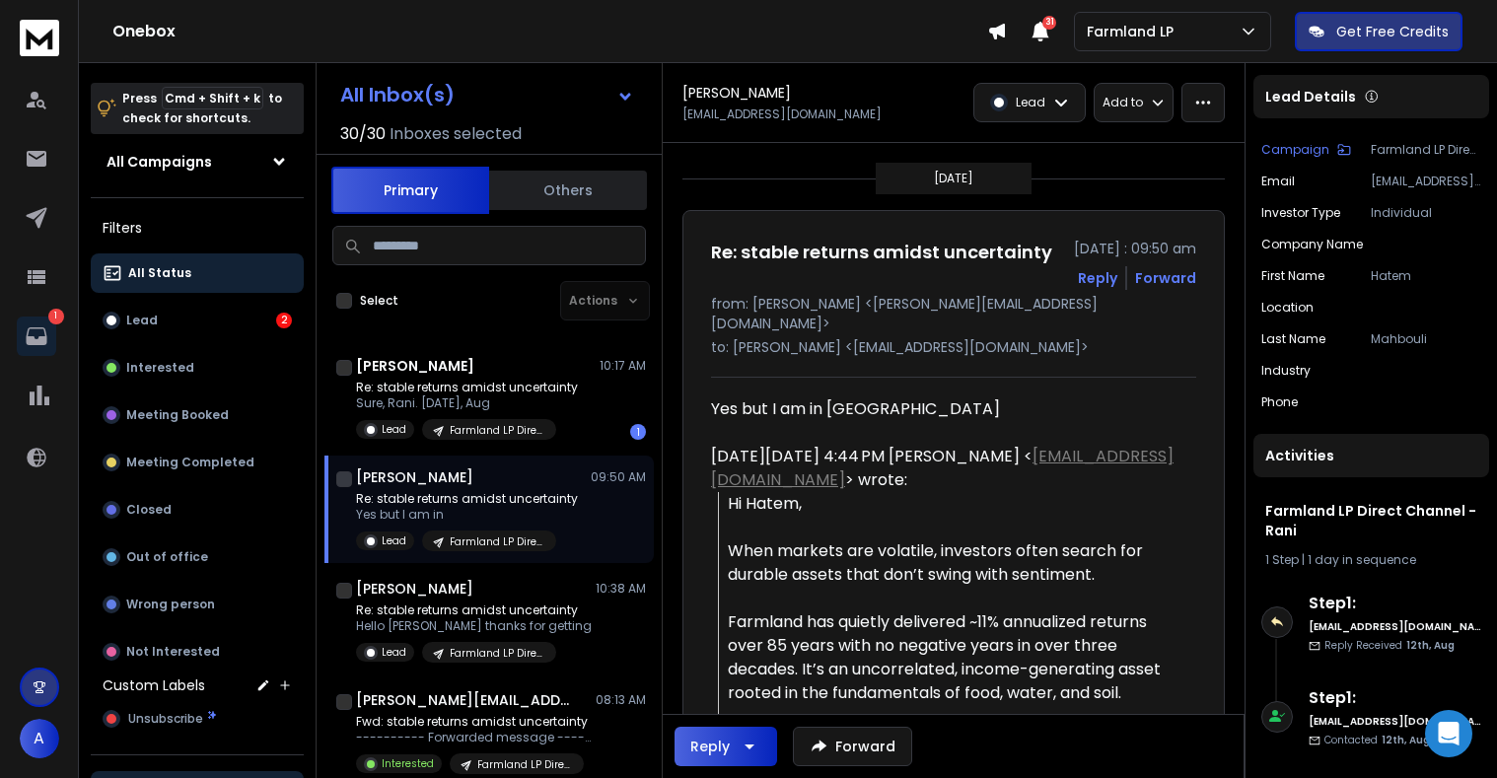
click at [1201, 104] on icon "button" at bounding box center [1203, 103] width 18 height 18
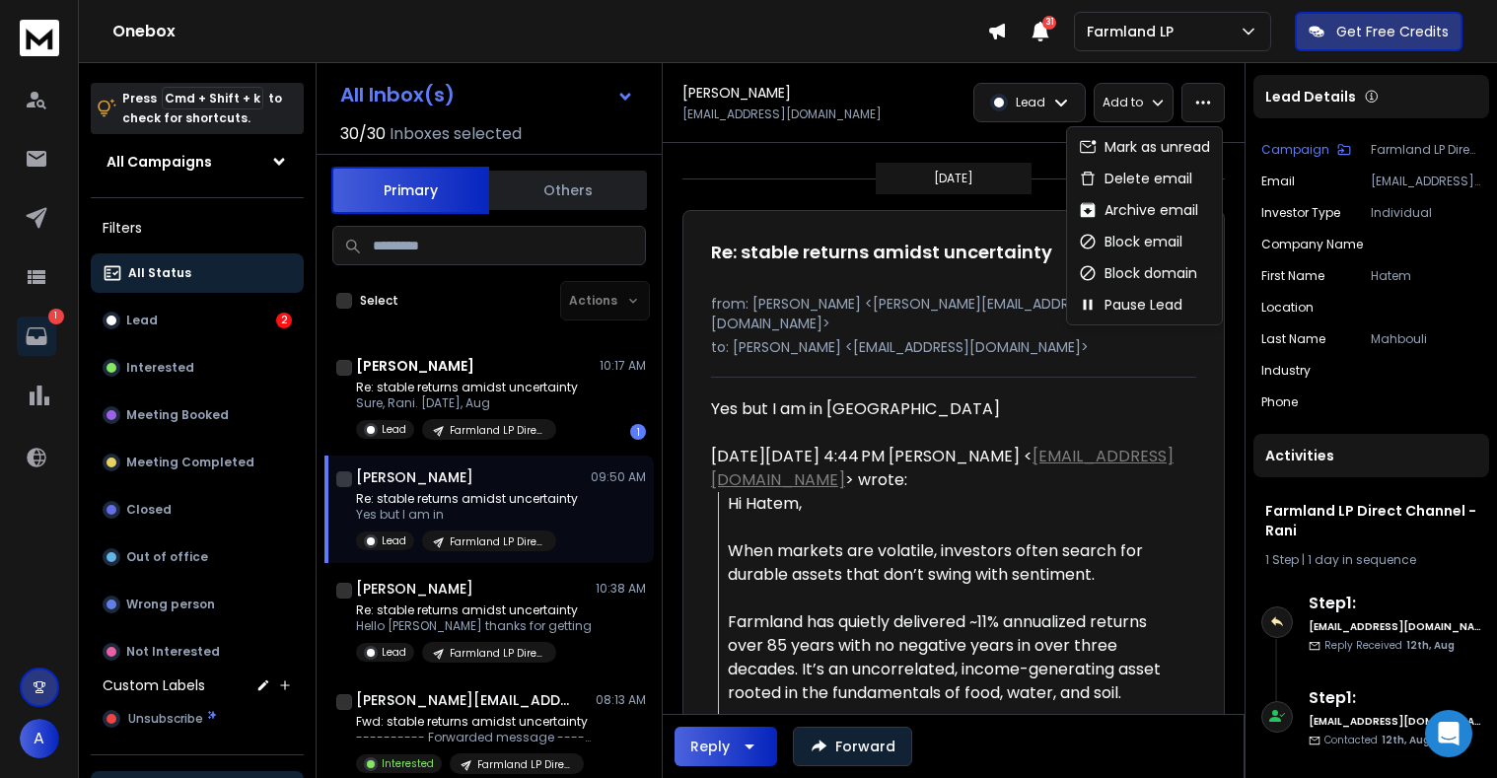
click at [843, 739] on button "Forward" at bounding box center [852, 746] width 119 height 39
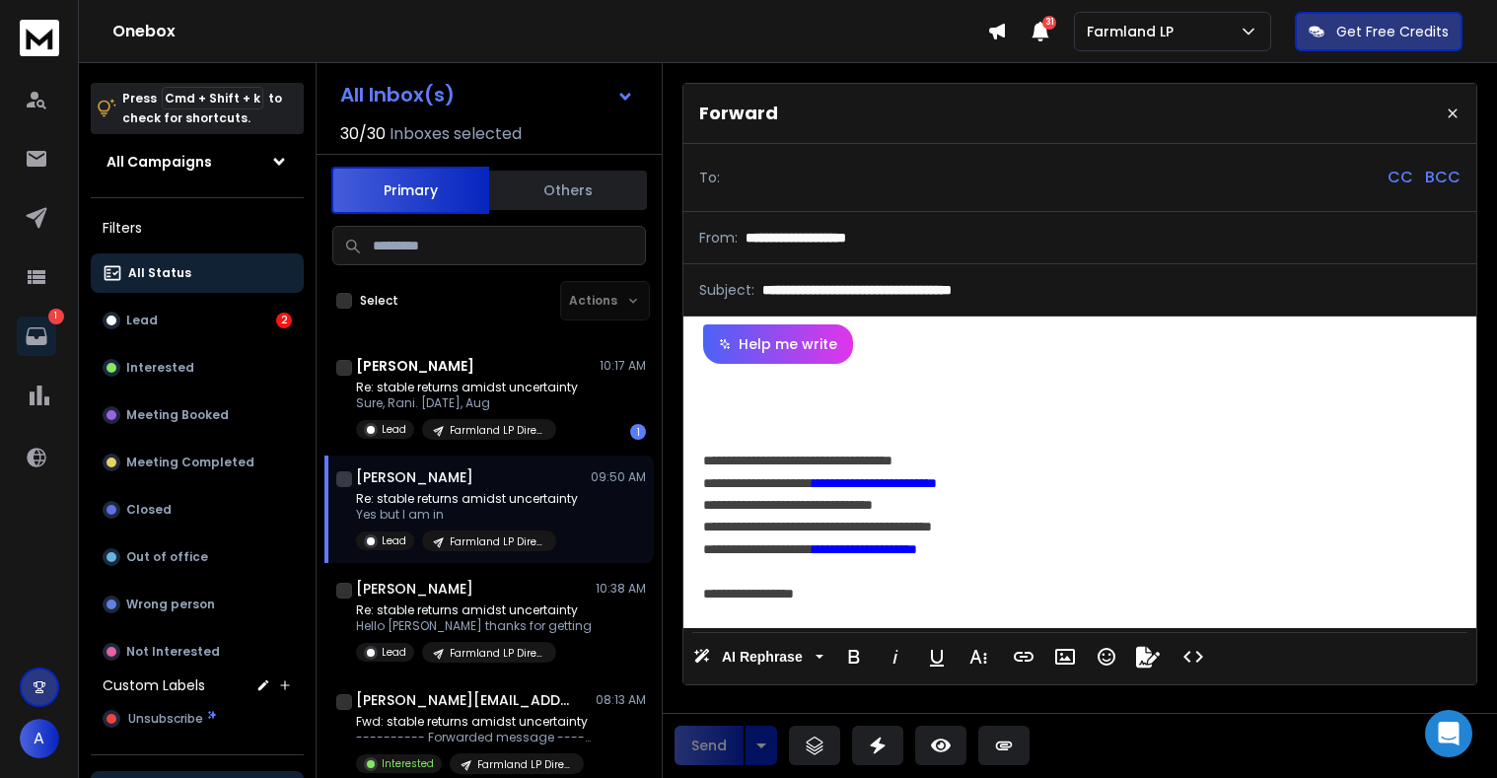
click at [836, 180] on input at bounding box center [797, 177] width 138 height 35
type input "**********"
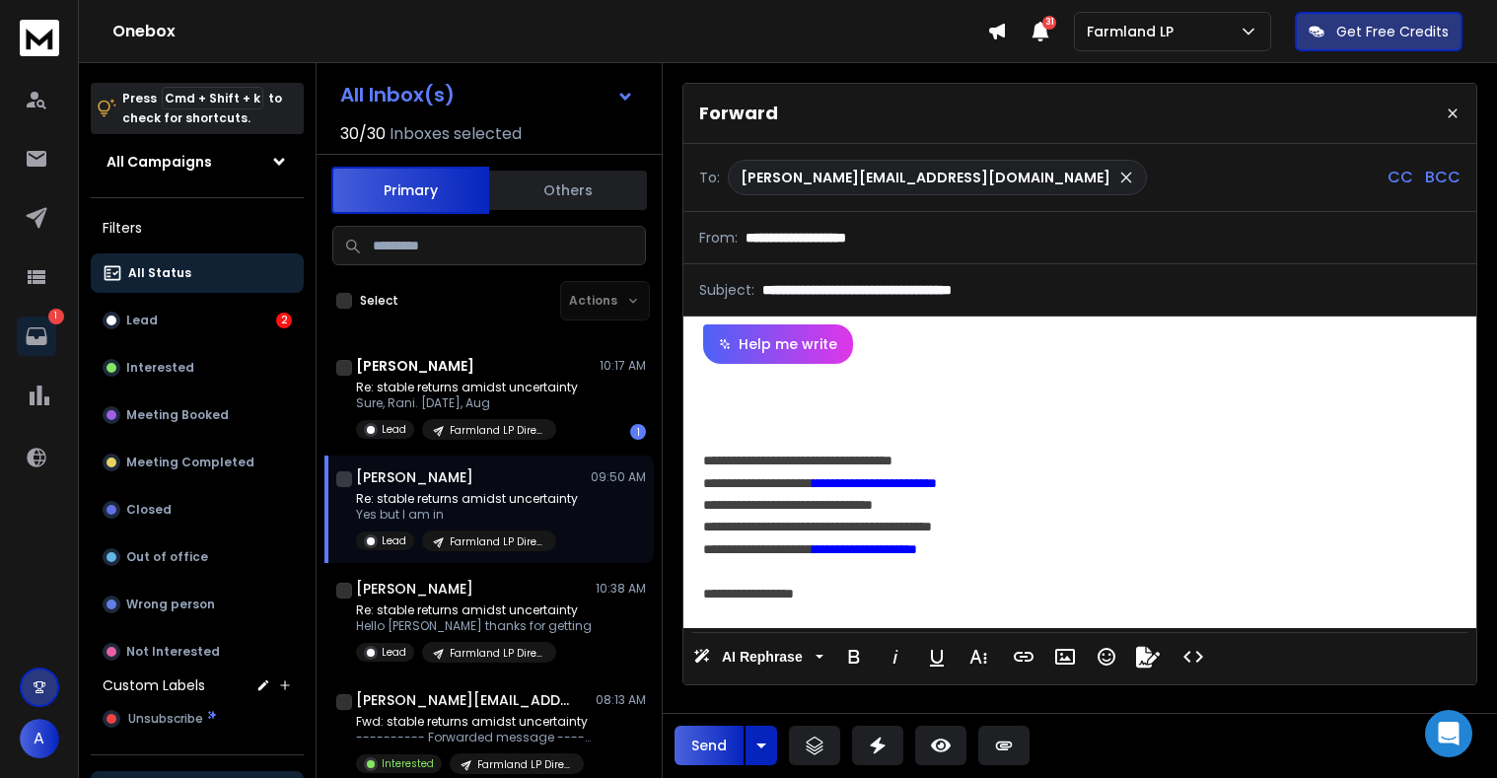
click at [1387, 178] on p "CC" at bounding box center [1400, 178] width 26 height 24
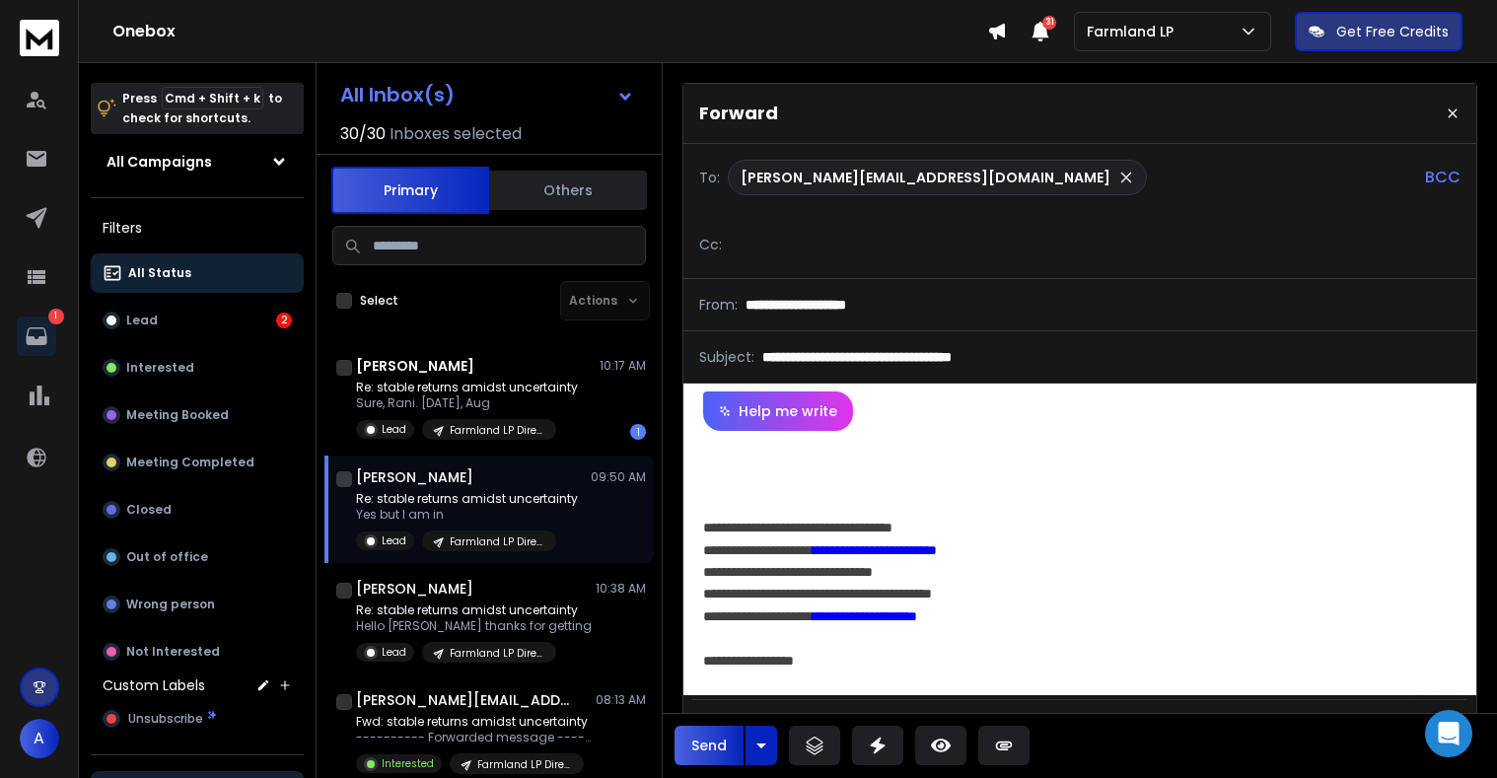
click at [720, 736] on button "Send" at bounding box center [708, 745] width 69 height 39
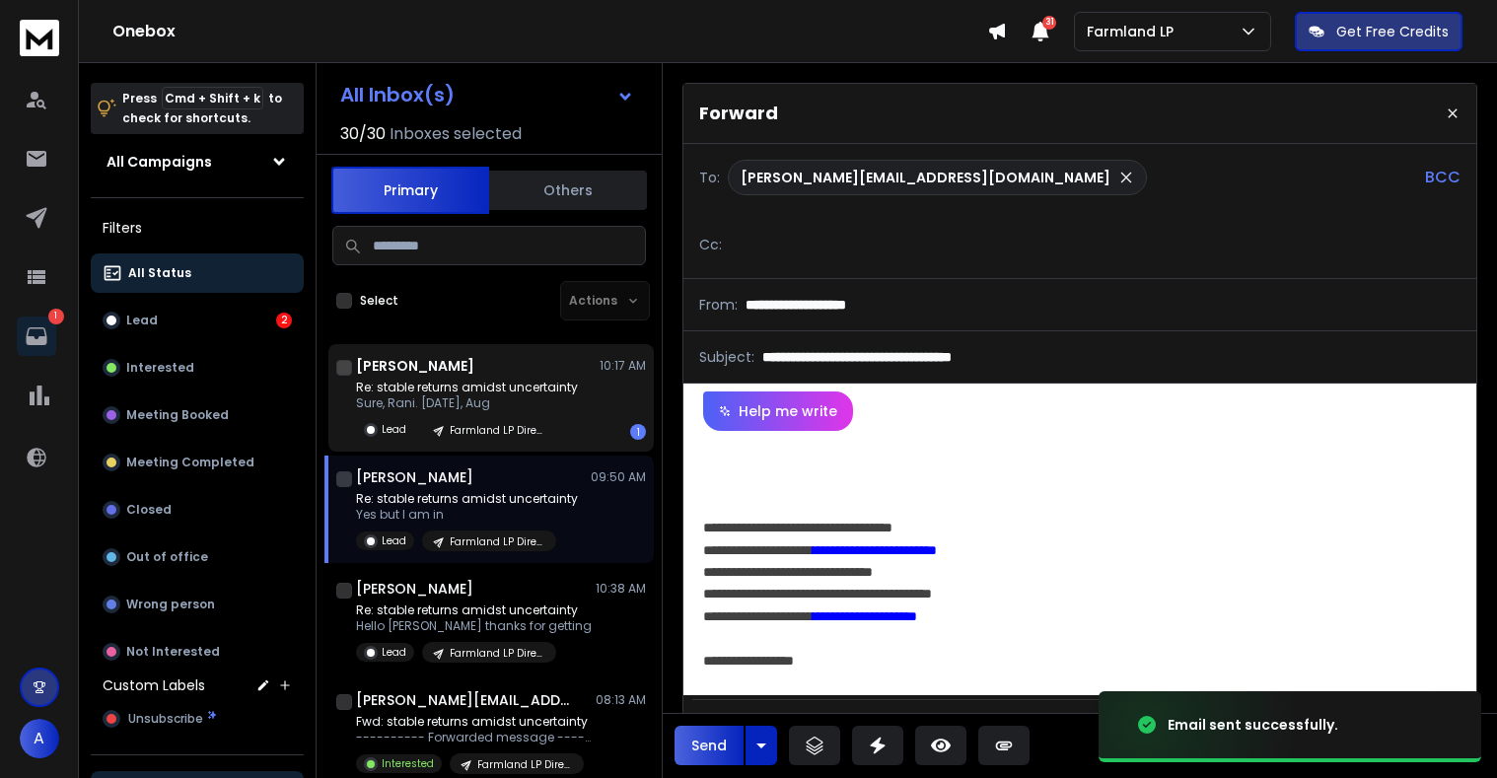
click at [533, 393] on p "Re: stable returns amidst uncertainty" at bounding box center [467, 388] width 222 height 16
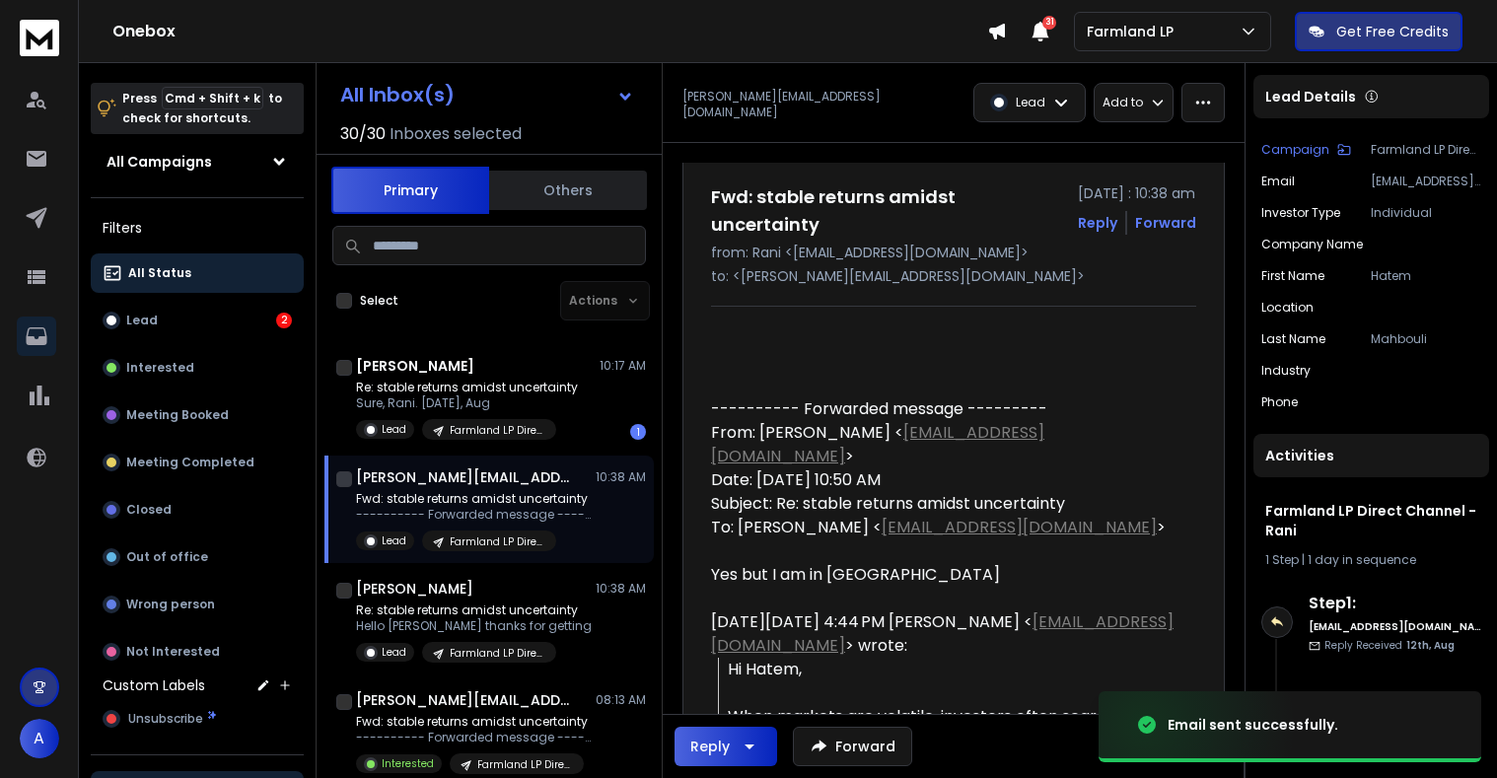
scroll to position [82, 0]
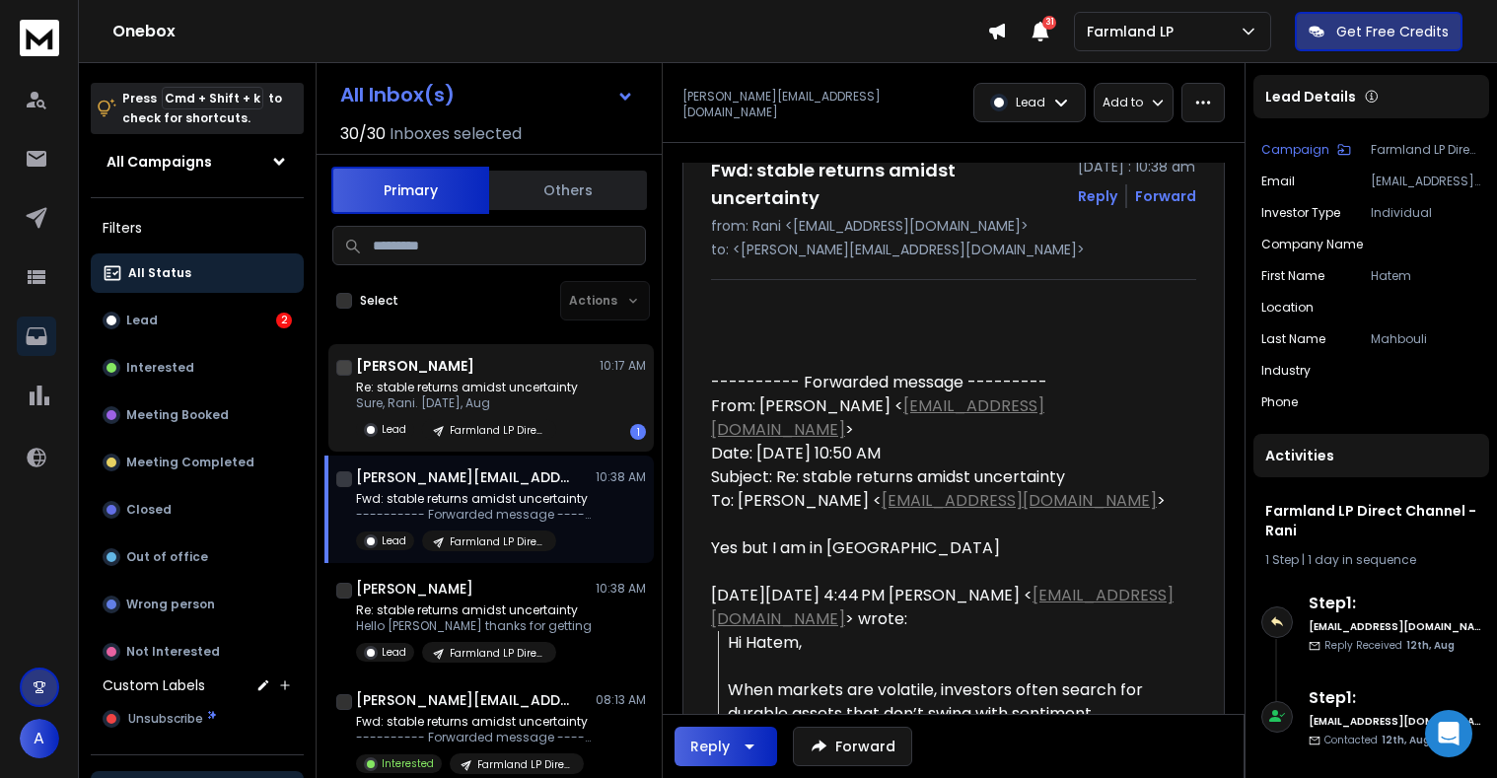
click at [493, 409] on p "Sure, Rani. On Tue, Aug" at bounding box center [467, 403] width 222 height 16
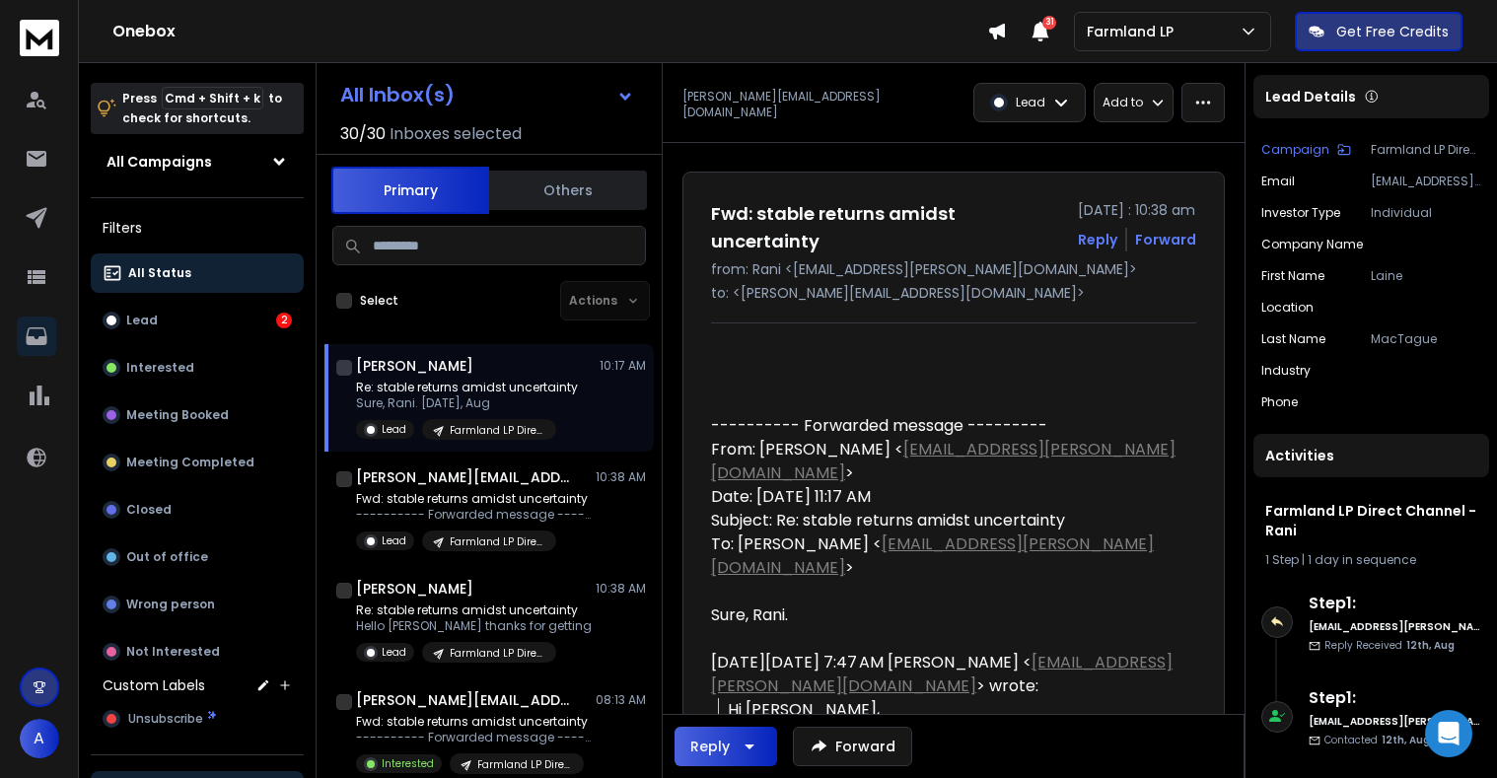
scroll to position [0, 0]
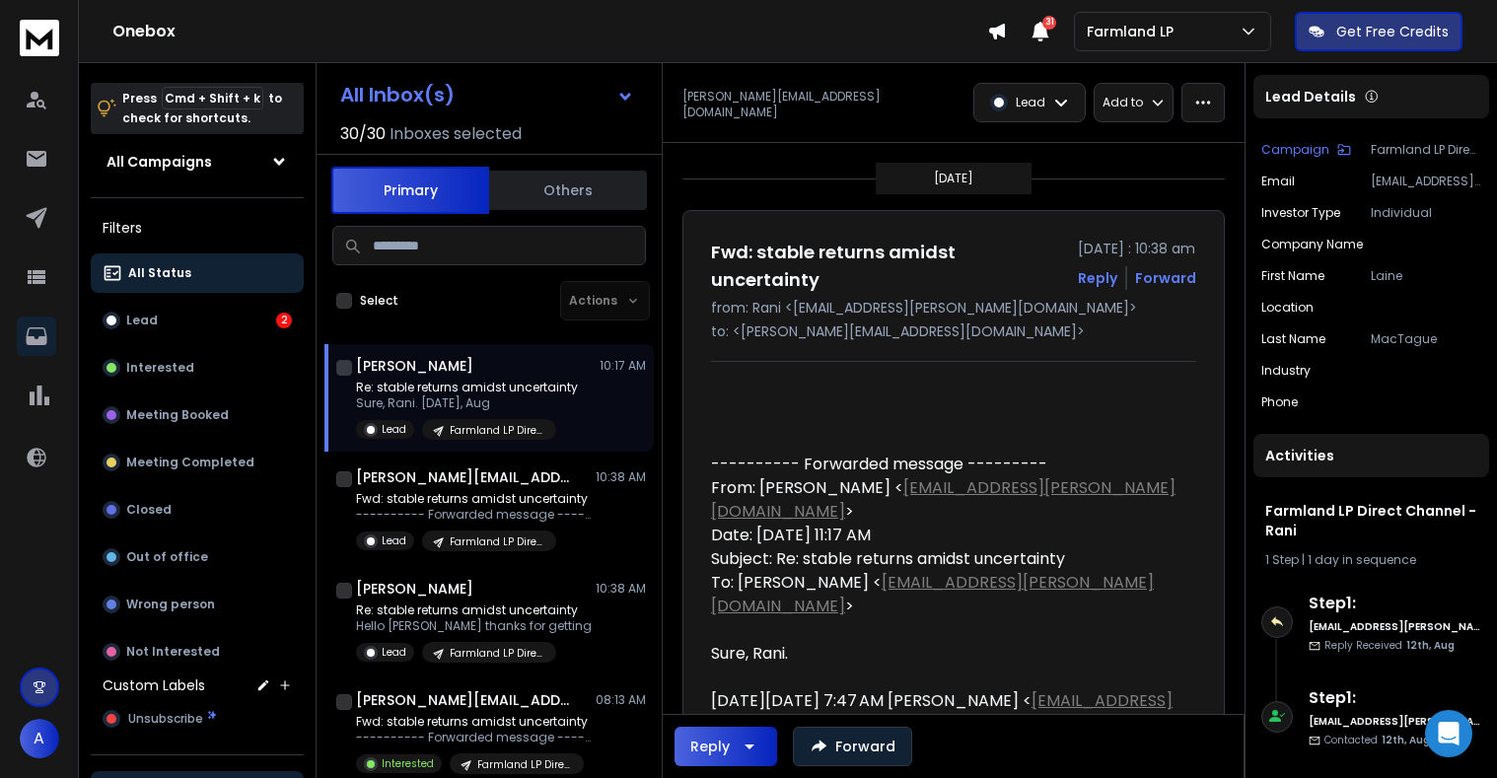
click at [841, 758] on button "Forward" at bounding box center [852, 746] width 119 height 39
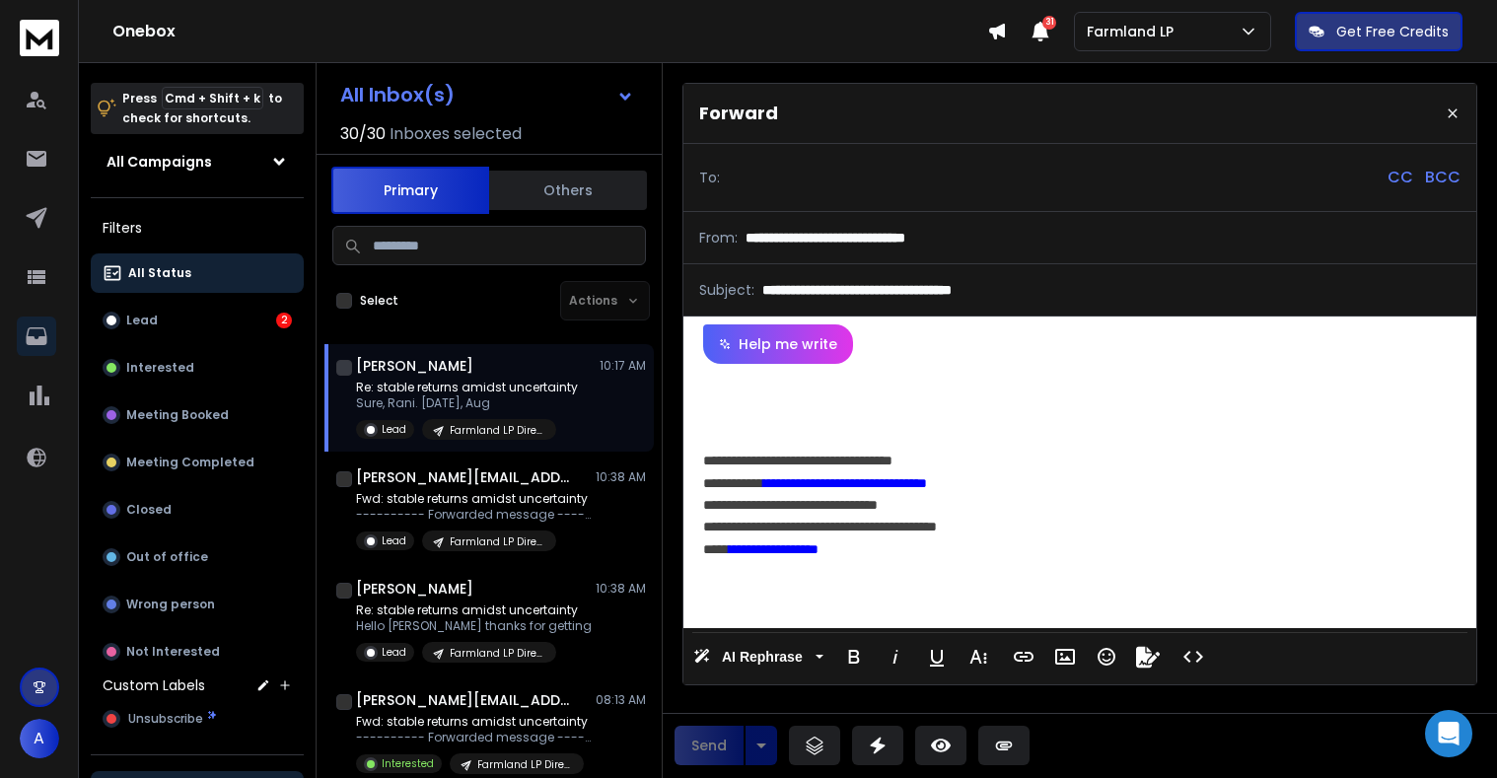
click at [814, 190] on input at bounding box center [797, 177] width 138 height 35
type input "**********"
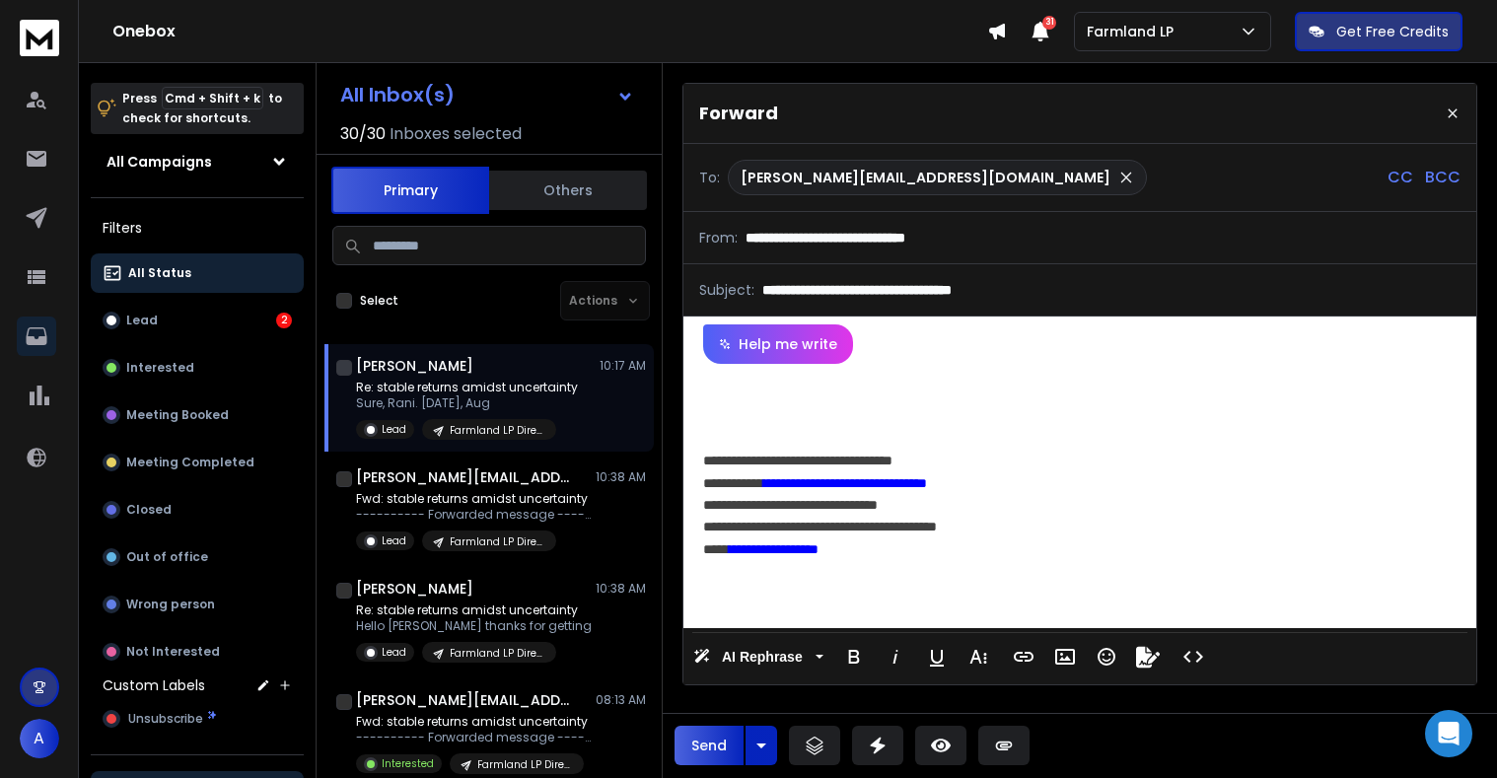
click at [1401, 179] on p "CC" at bounding box center [1400, 178] width 26 height 24
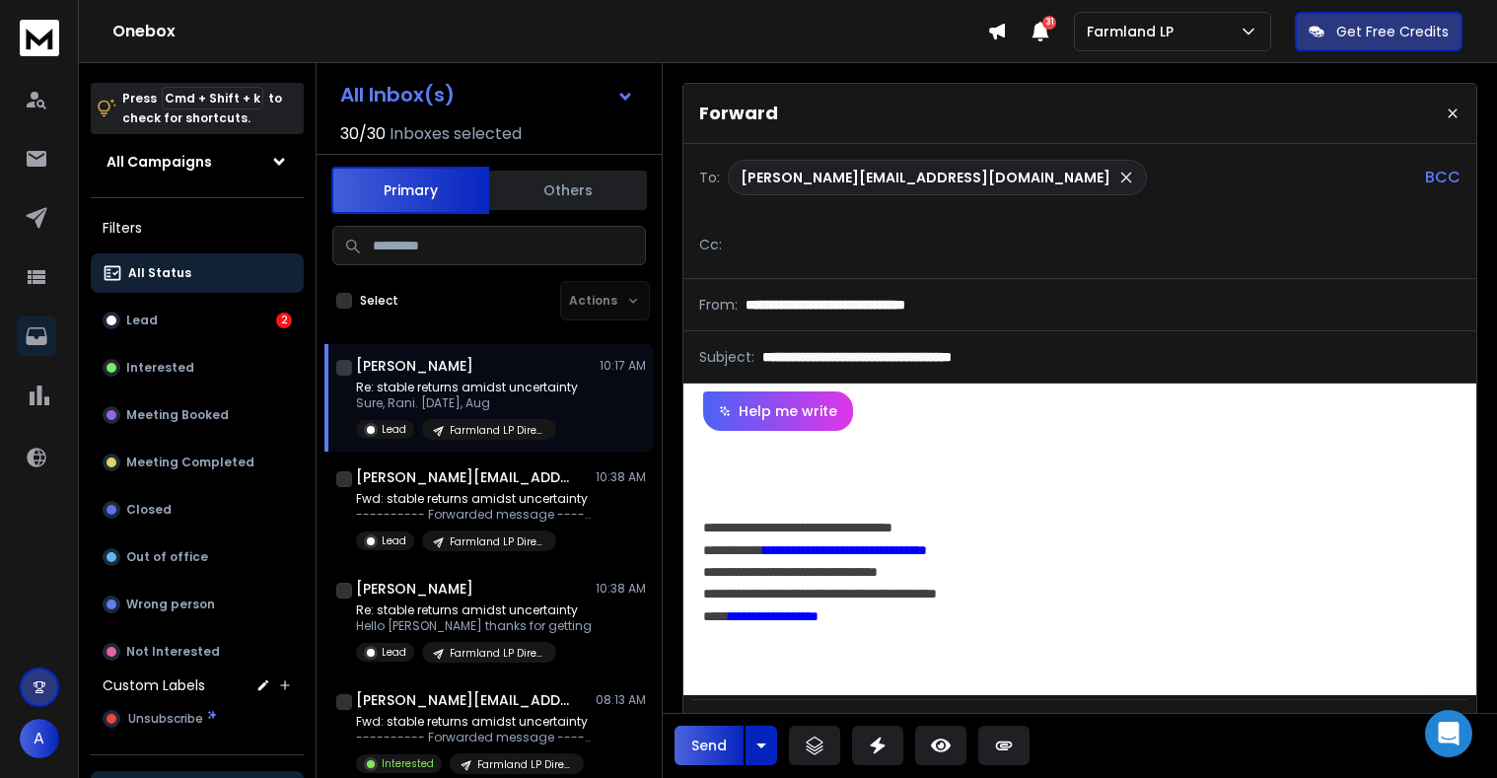
scroll to position [21, 0]
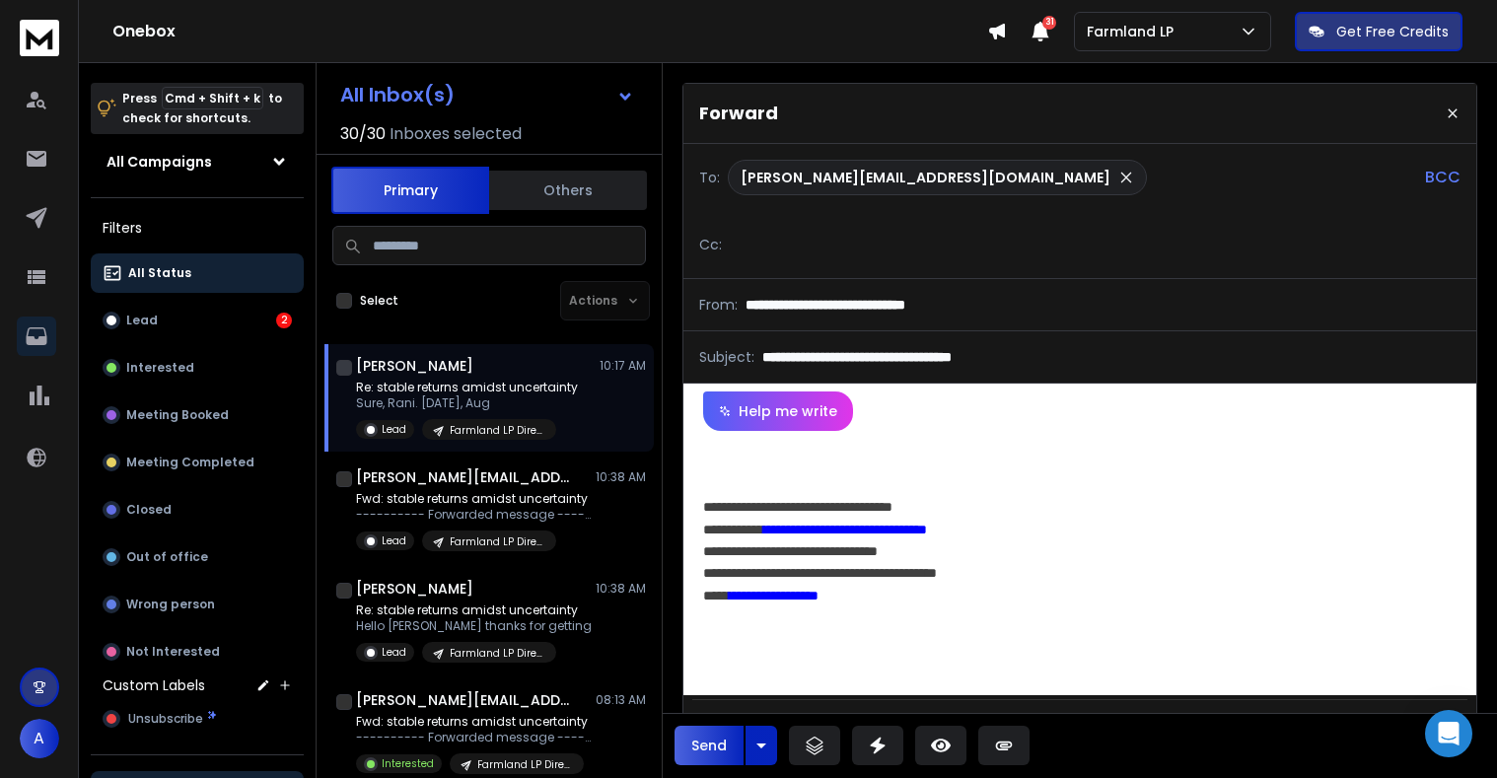
click at [723, 739] on button "Send" at bounding box center [708, 745] width 69 height 39
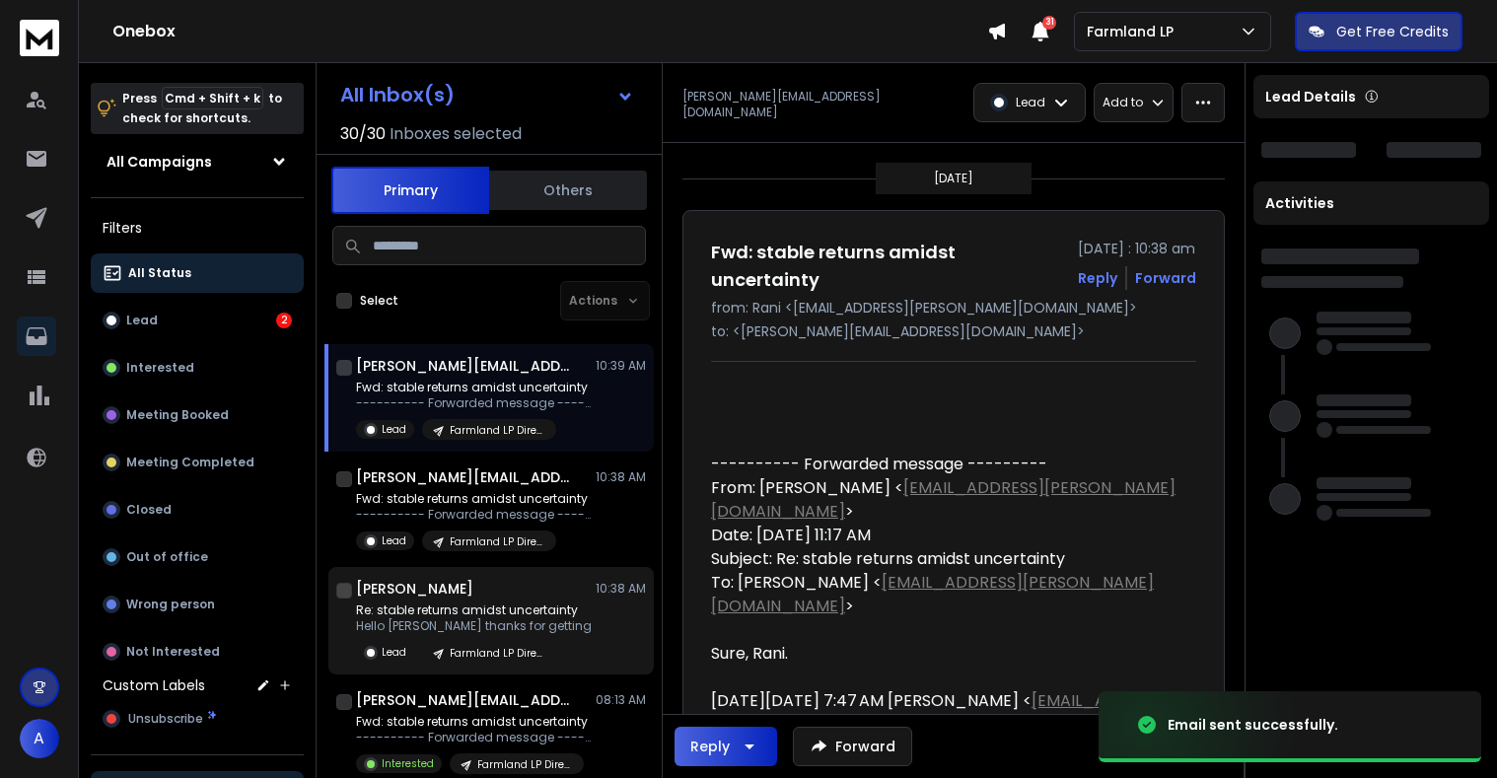
click at [462, 604] on p "Re: stable returns amidst uncertainty" at bounding box center [474, 610] width 236 height 16
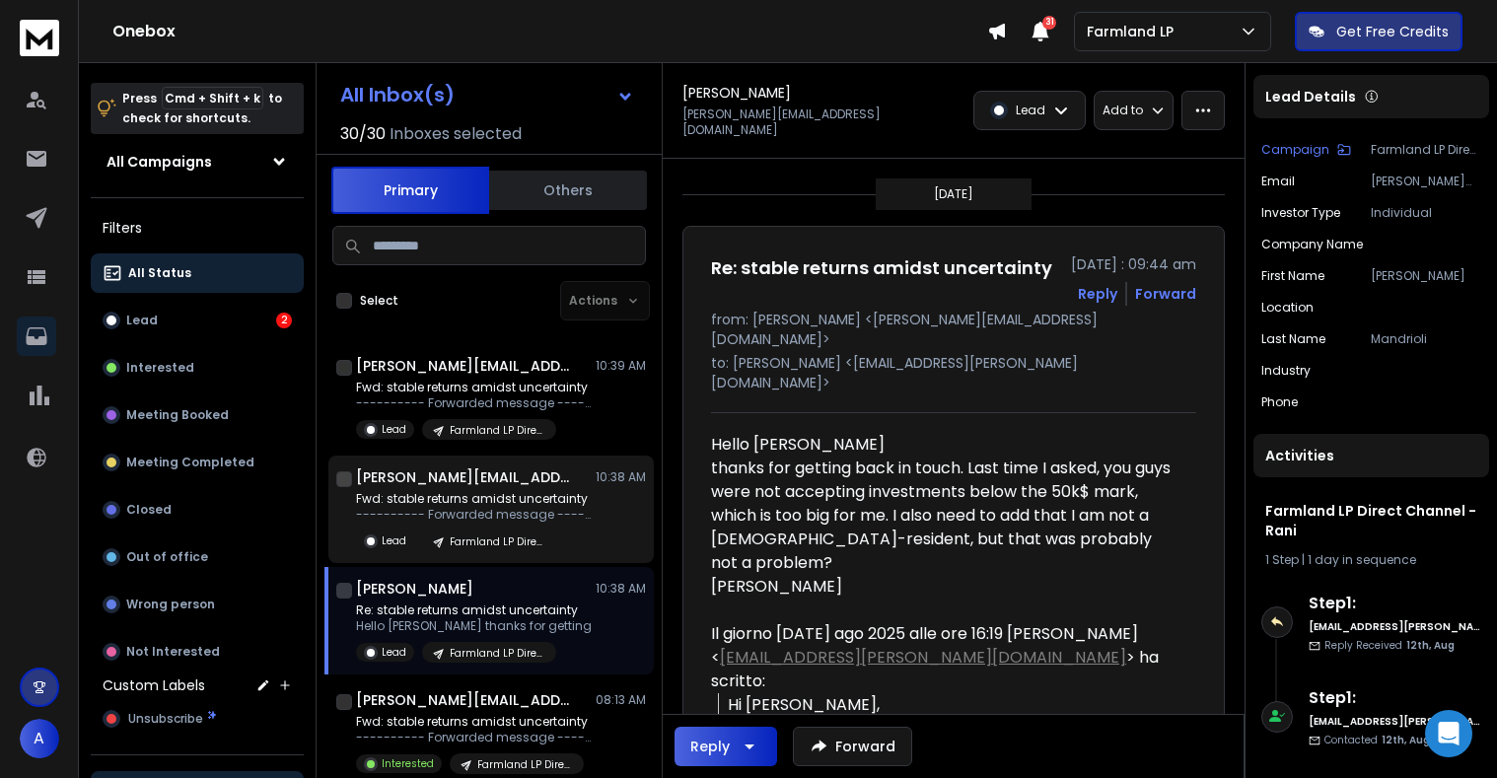
click at [464, 497] on p "Fwd: stable returns amidst uncertainty" at bounding box center [474, 499] width 237 height 16
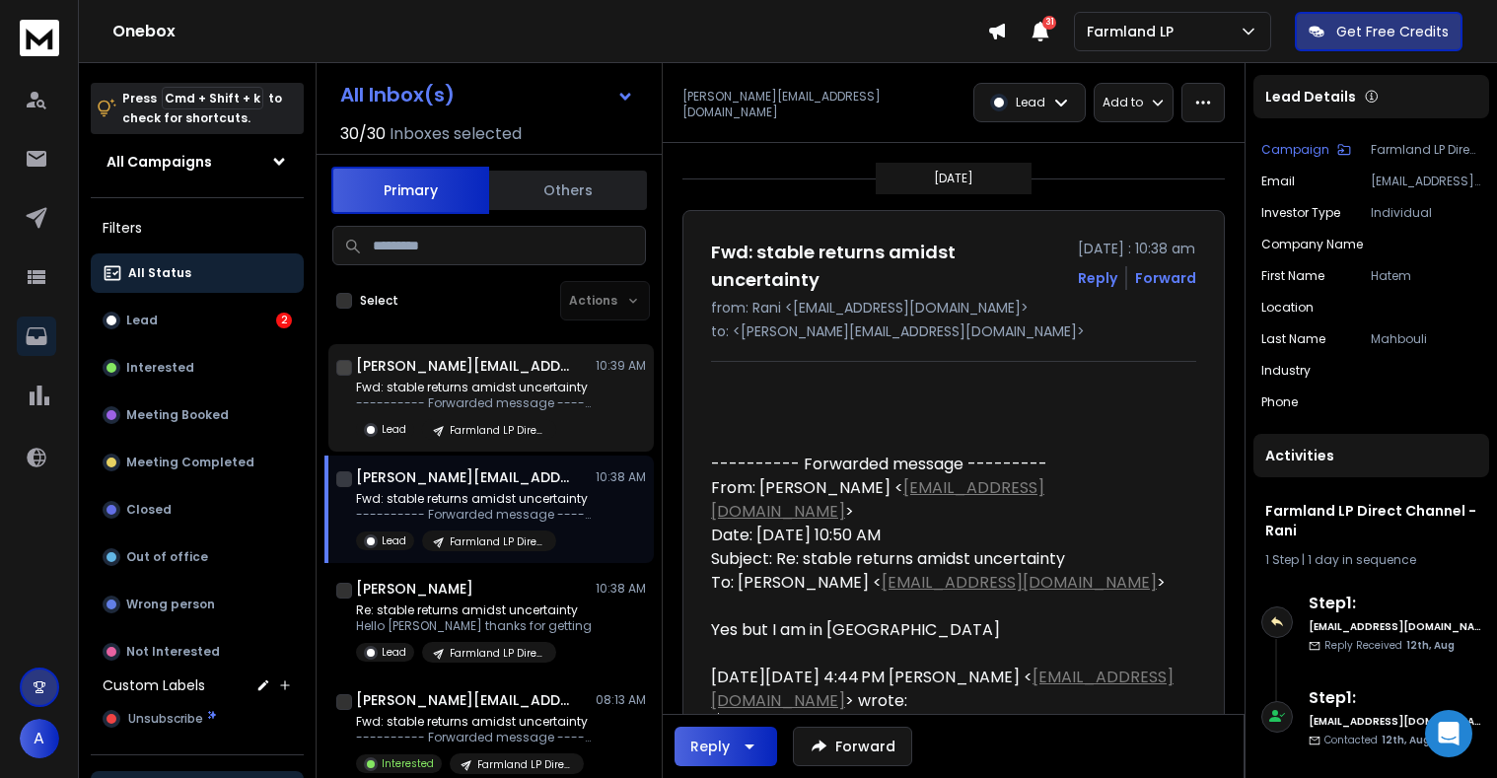
click at [470, 373] on h1 "chris@revboss.com" at bounding box center [464, 366] width 217 height 20
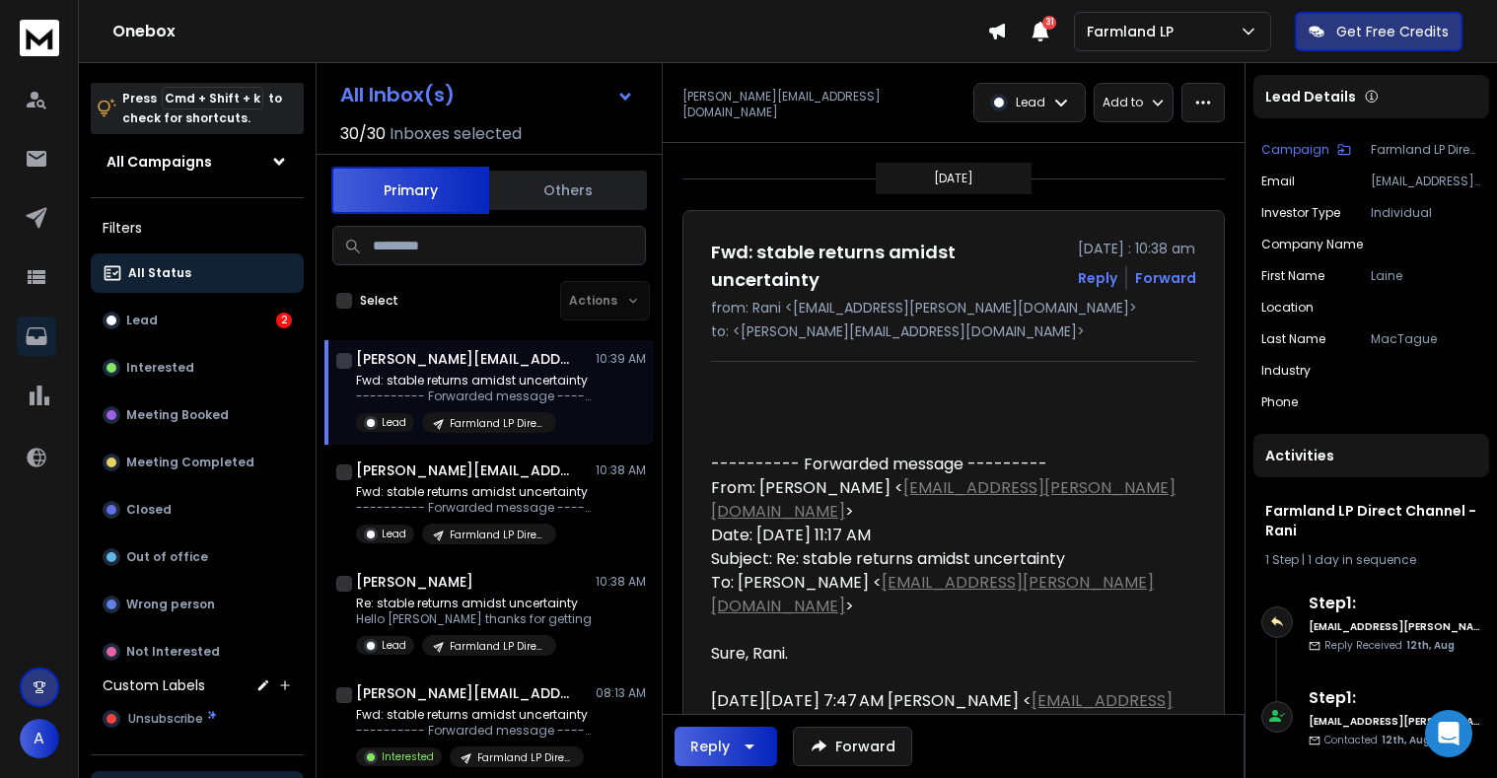
scroll to position [0, 0]
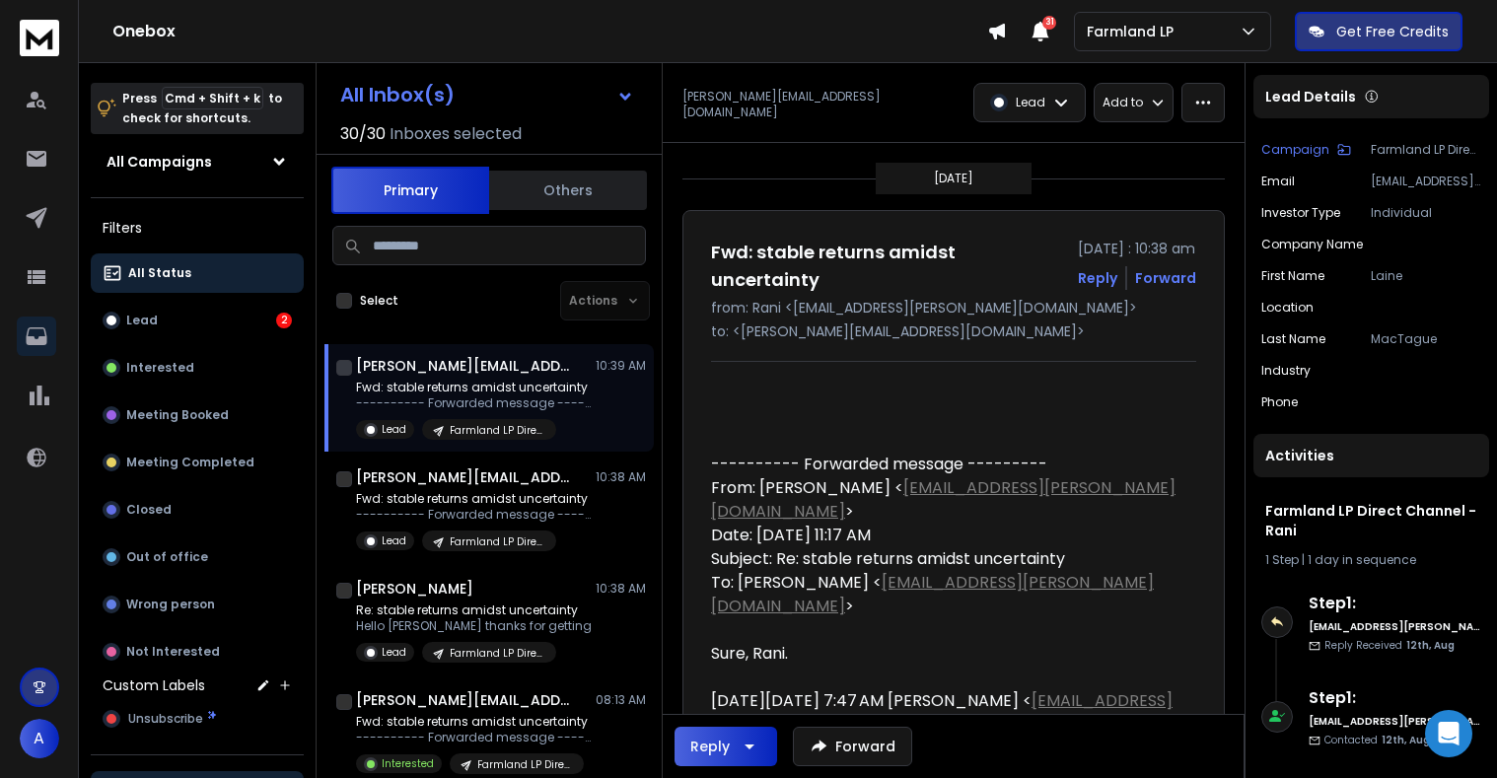
click at [346, 366] on button "button" at bounding box center [344, 368] width 16 height 16
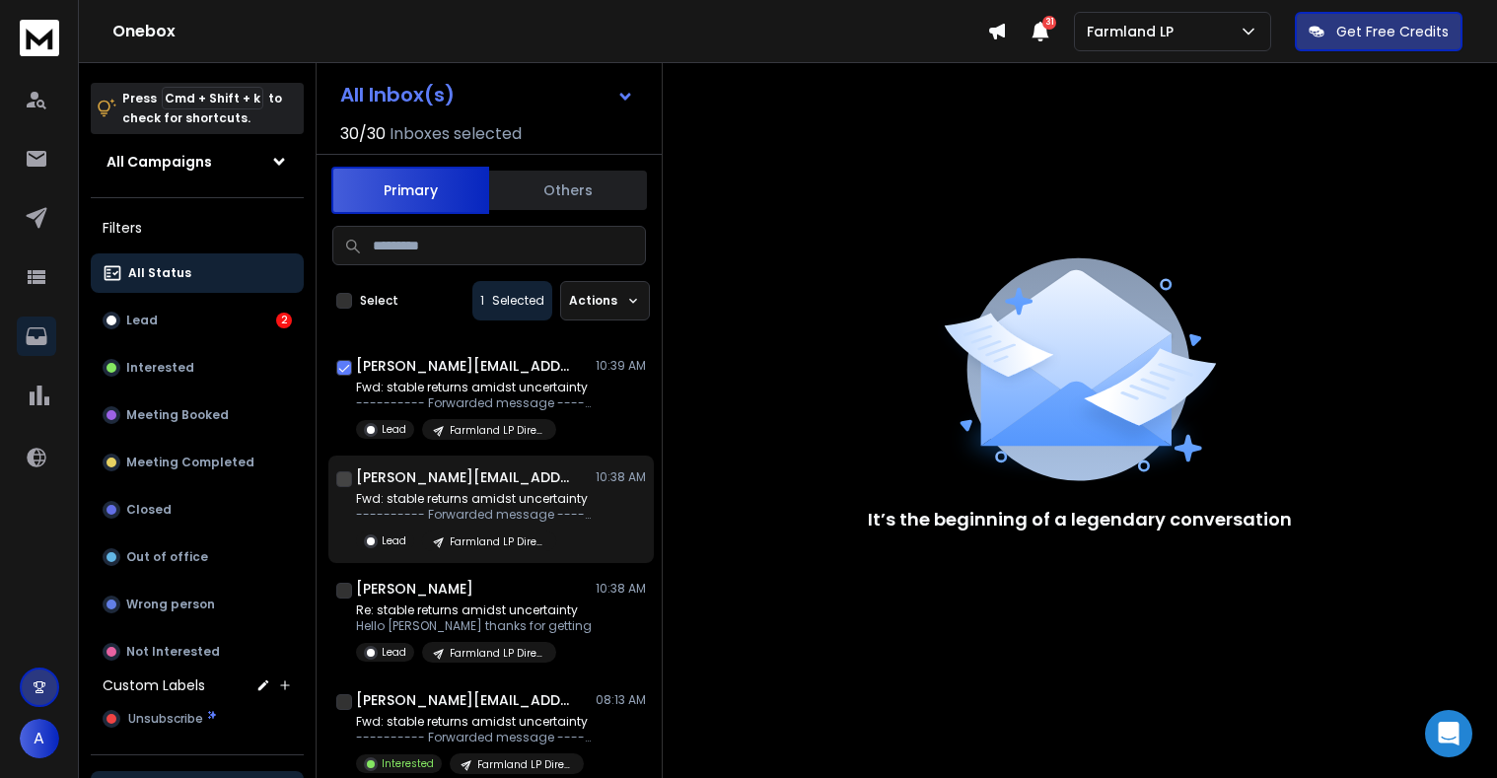
click at [345, 477] on button "button" at bounding box center [344, 479] width 16 height 16
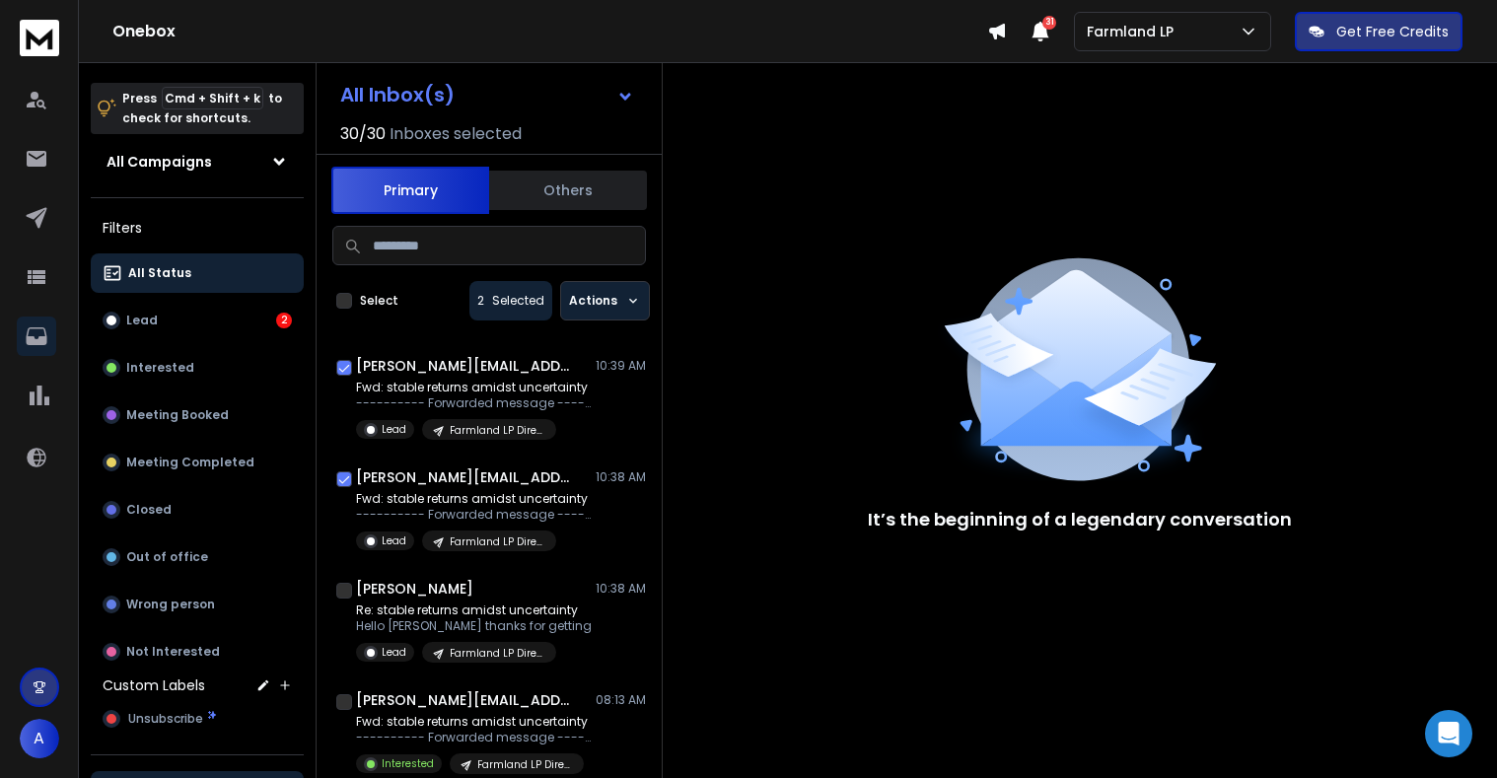
click at [604, 302] on p "Actions" at bounding box center [593, 301] width 48 height 16
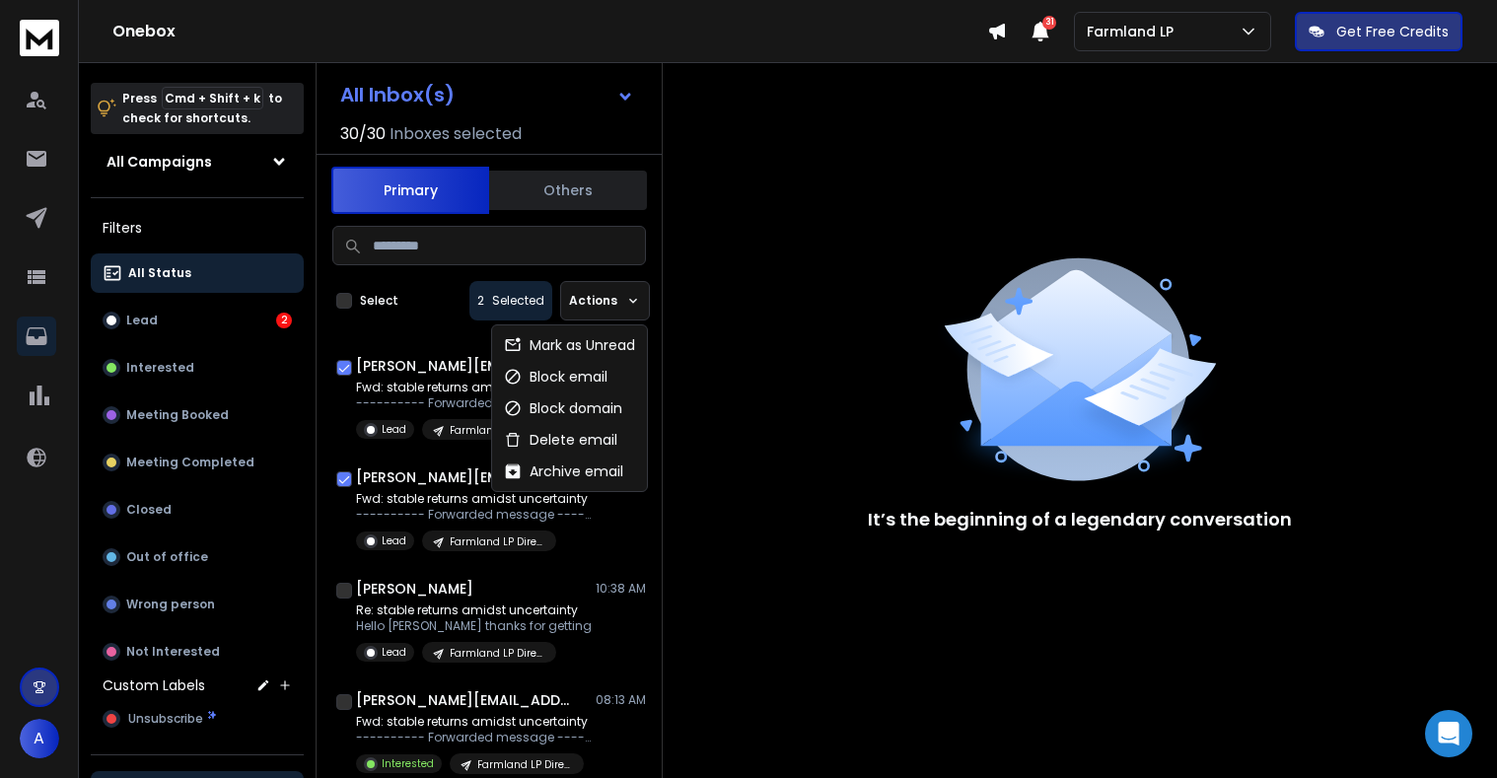
click at [767, 232] on div "It’s the beginning of a legendary conversation" at bounding box center [1079, 394] width 834 height 662
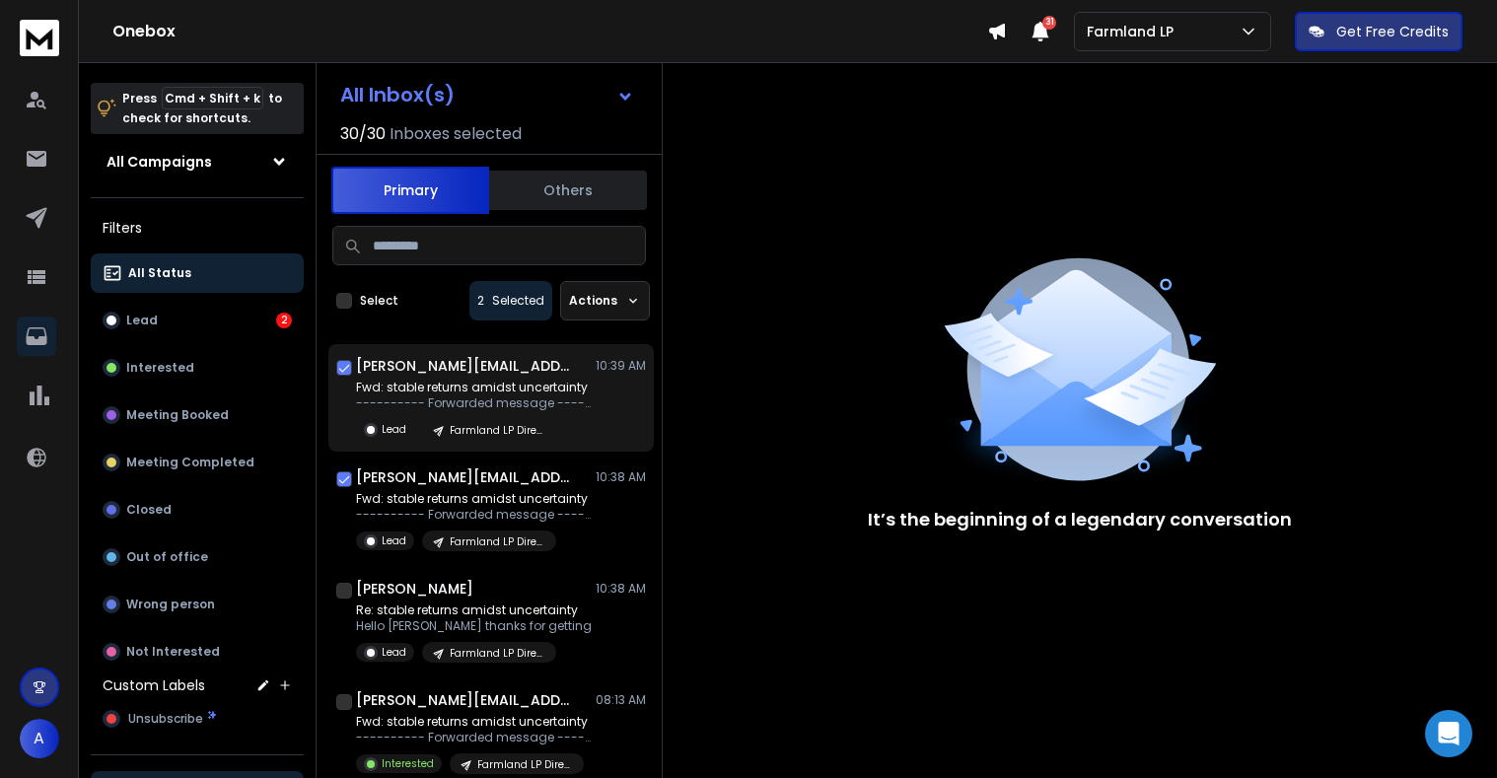
click at [457, 398] on p "---------- Forwarded message --------- From: Laine" at bounding box center [474, 403] width 237 height 16
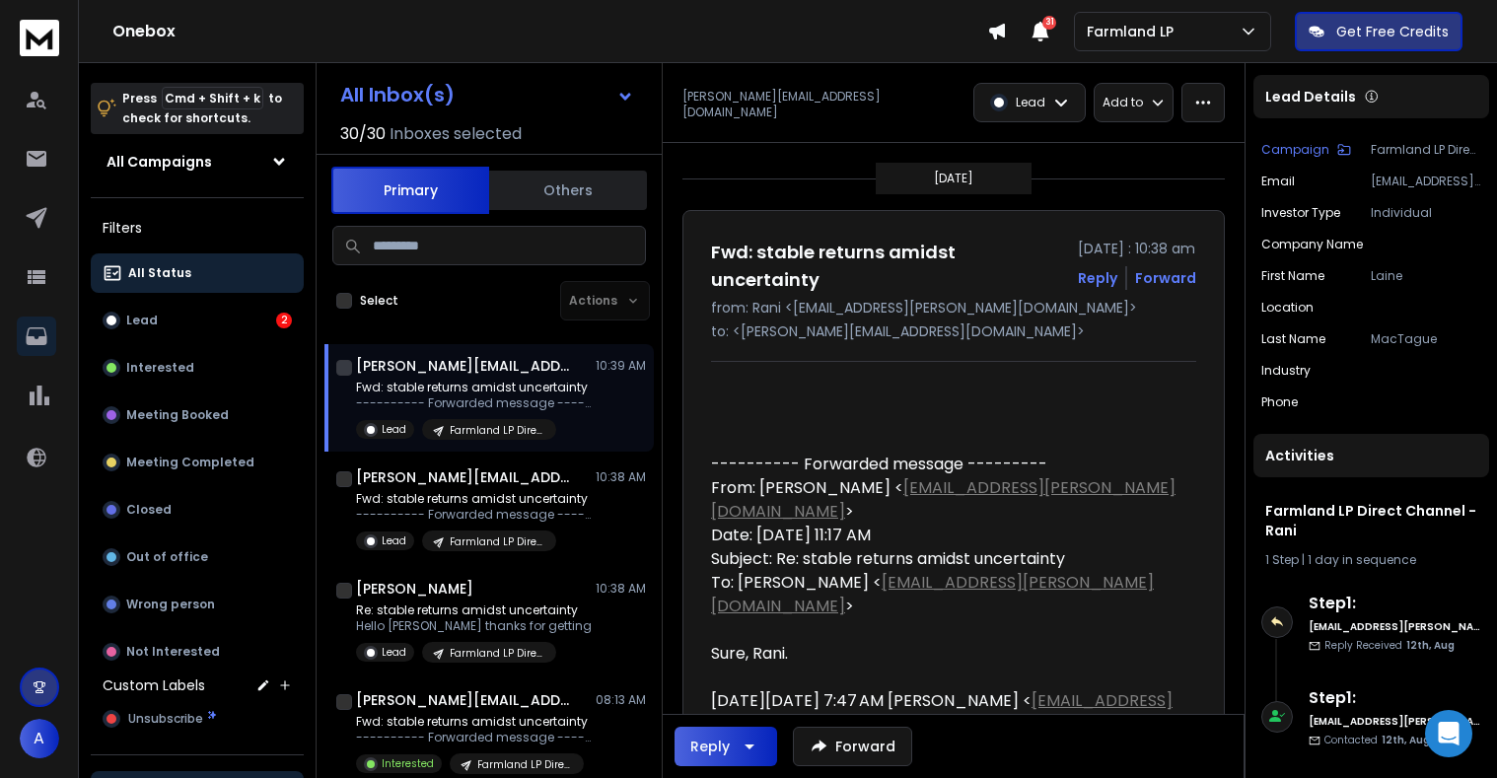
click at [1047, 105] on div "Lead" at bounding box center [1029, 102] width 110 height 37
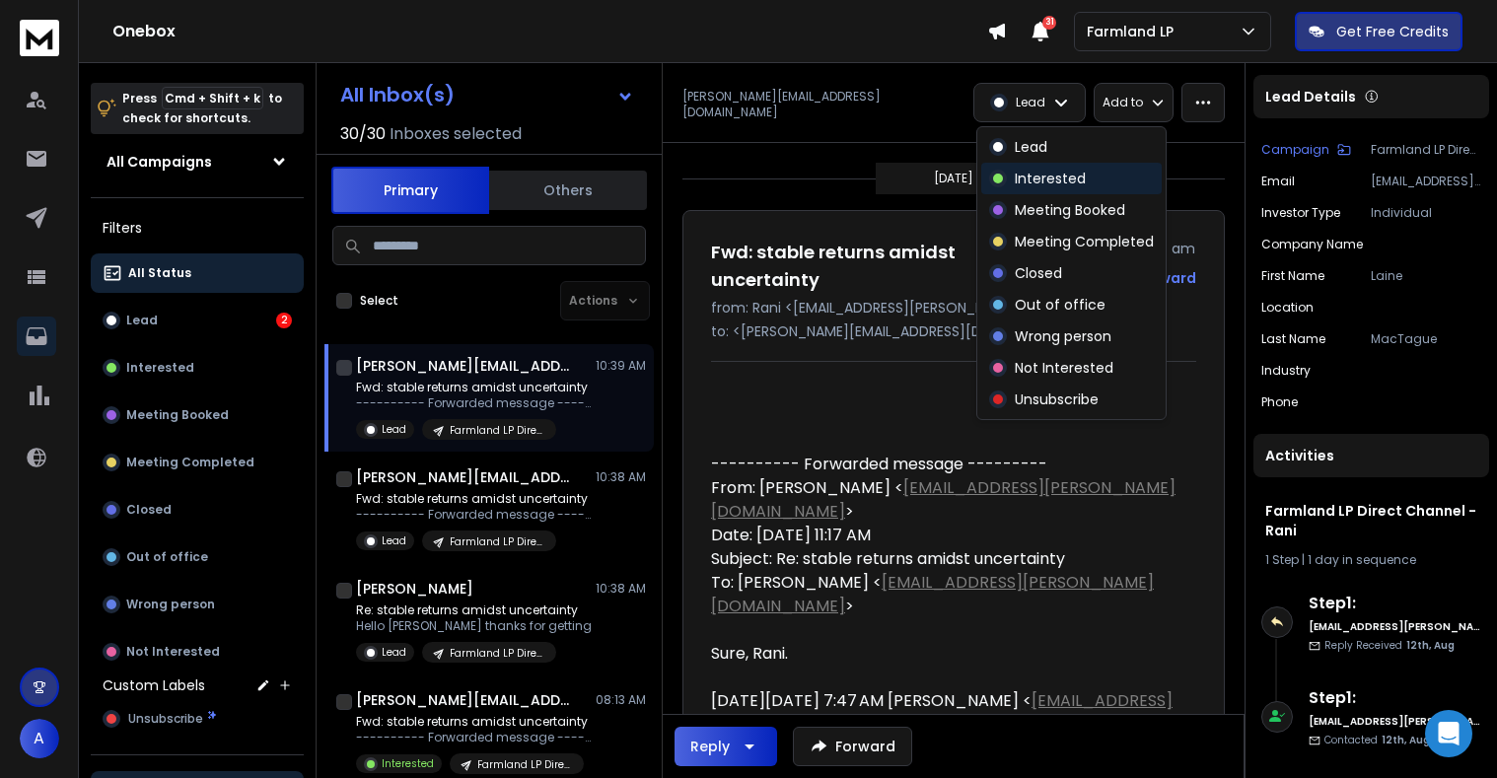
click at [1031, 176] on p "Interested" at bounding box center [1049, 179] width 71 height 20
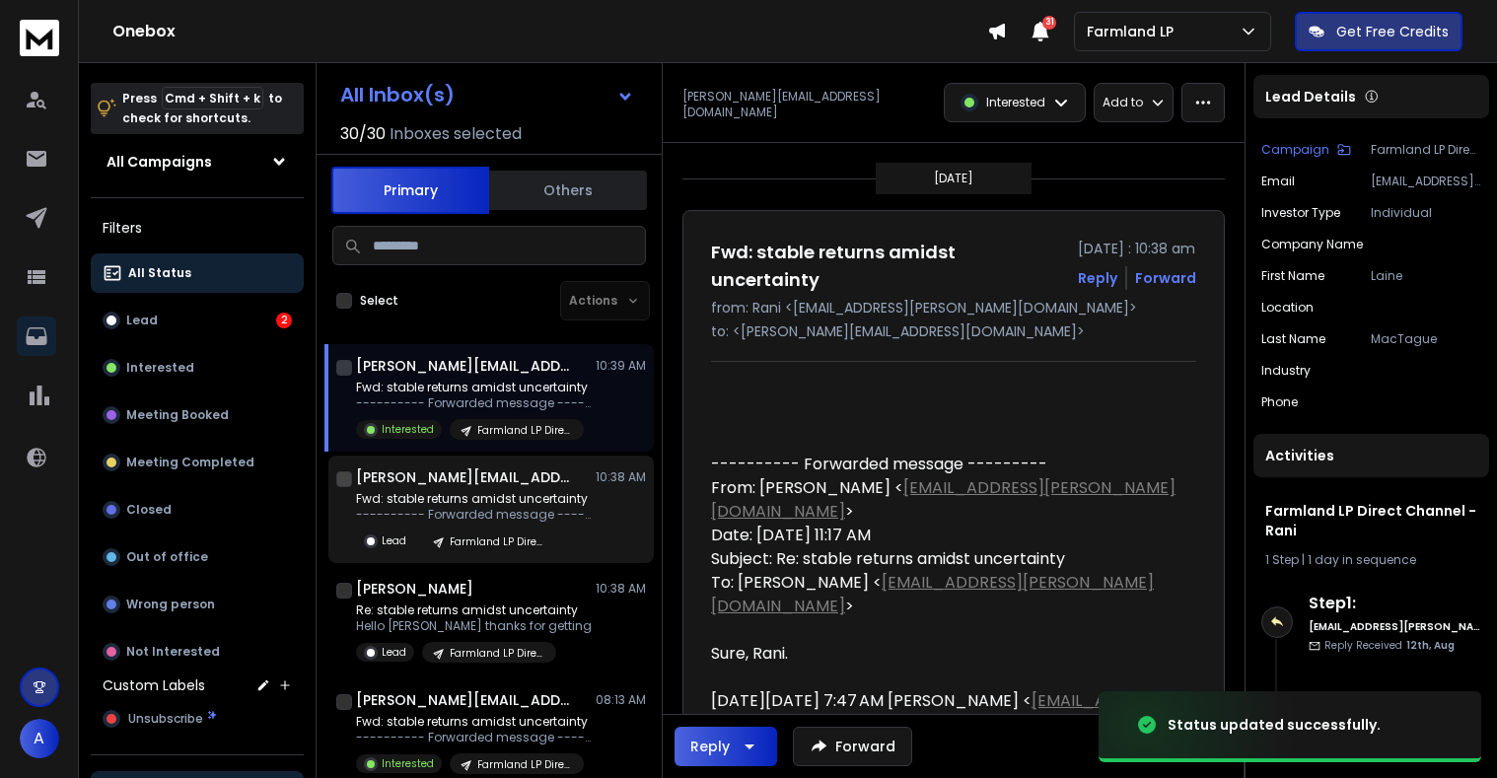
click at [556, 489] on div "chris@revboss.com 10:38 AM Fwd: stable returns amidst uncertainty ---------- Fo…" at bounding box center [501, 509] width 290 height 84
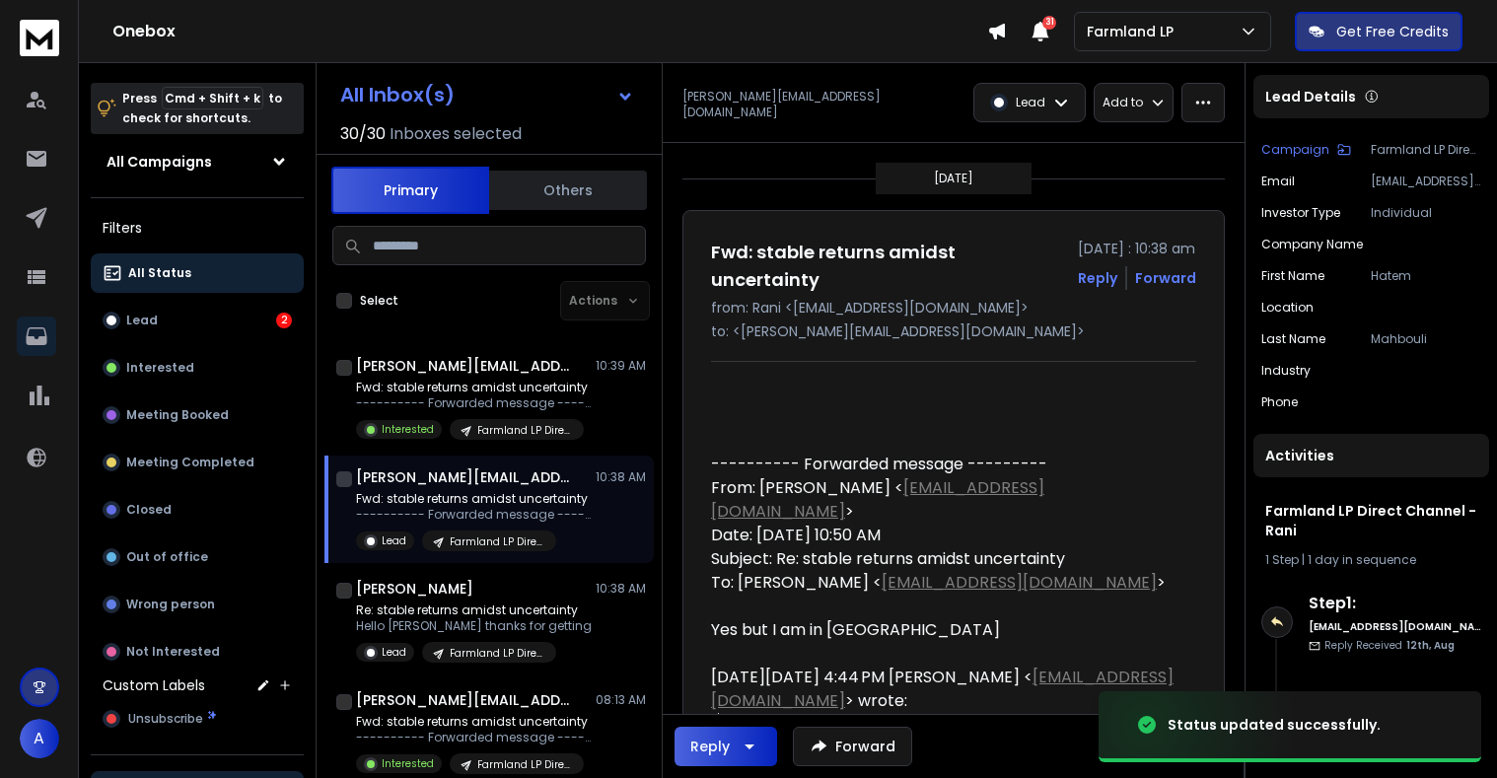
click at [1067, 95] on icon at bounding box center [1061, 103] width 16 height 16
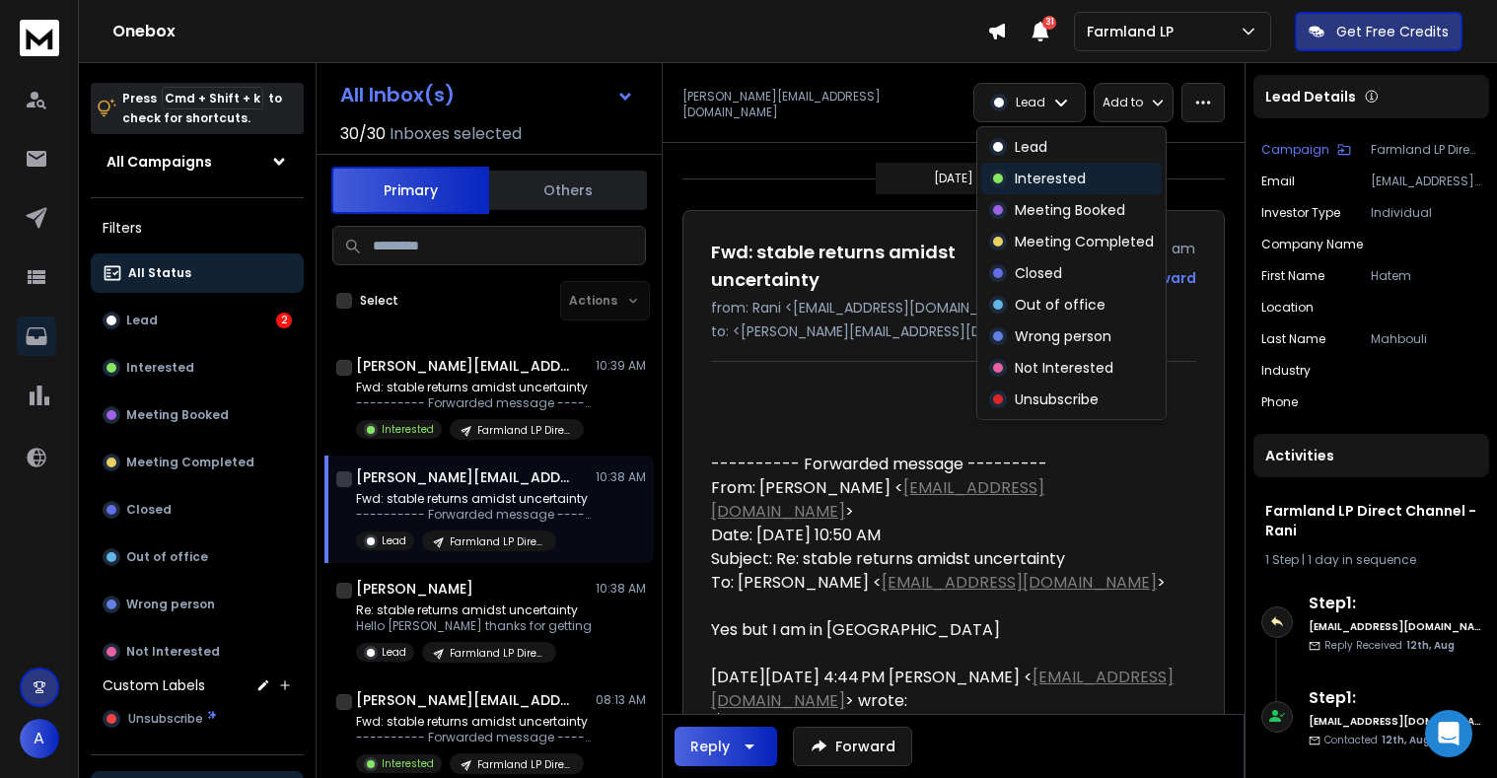
click at [1036, 179] on p "Interested" at bounding box center [1049, 179] width 71 height 20
